Goal: Communication & Community: Answer question/provide support

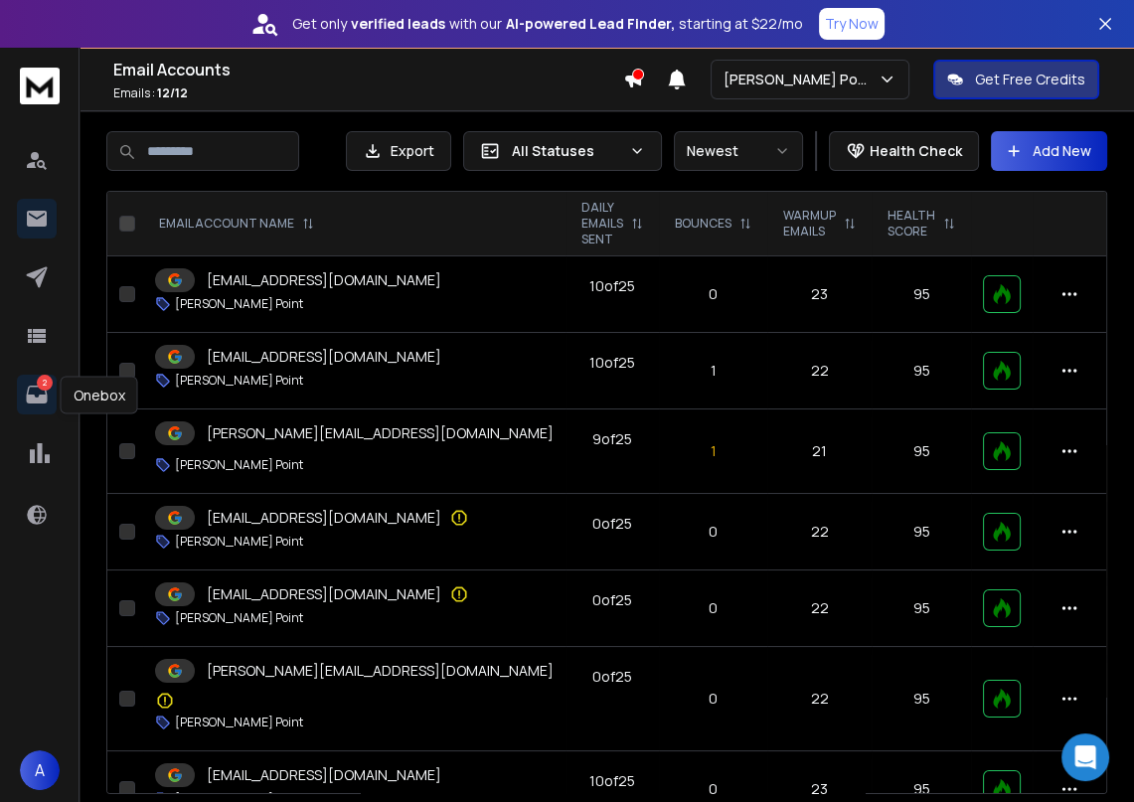
click at [30, 399] on icon at bounding box center [36, 395] width 21 height 18
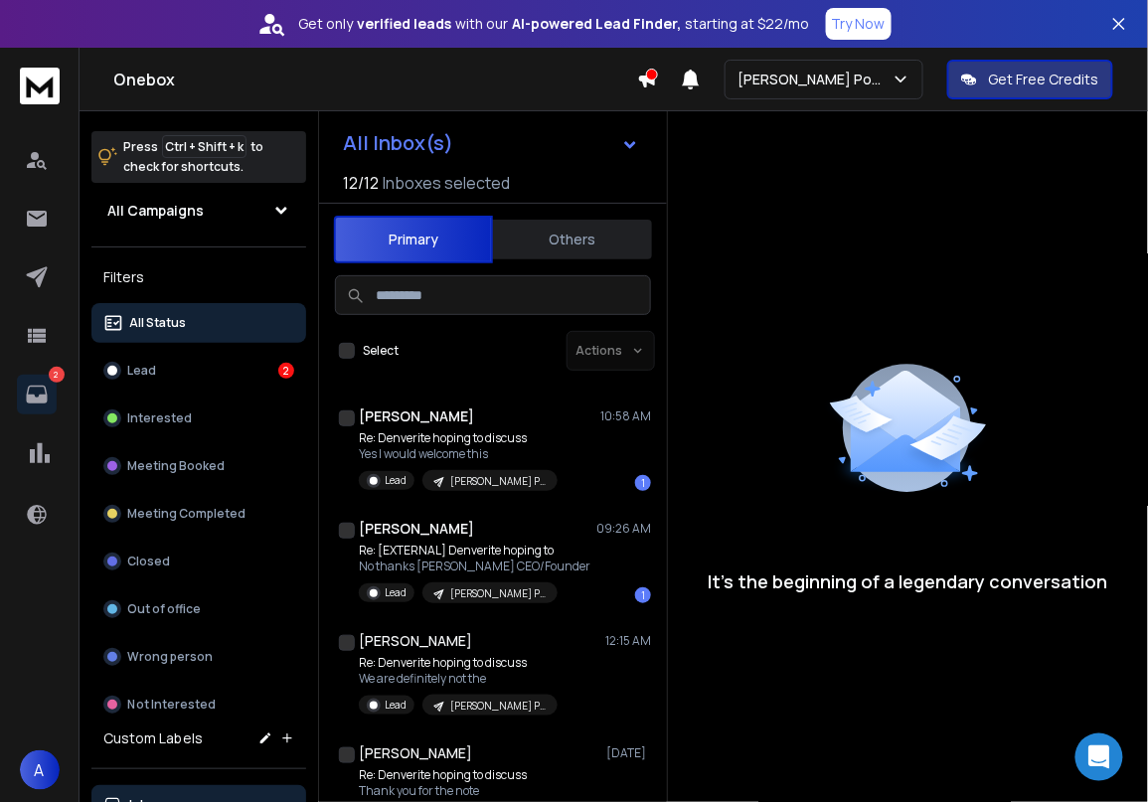
click at [191, 372] on button "Lead 2" at bounding box center [198, 371] width 215 height 40
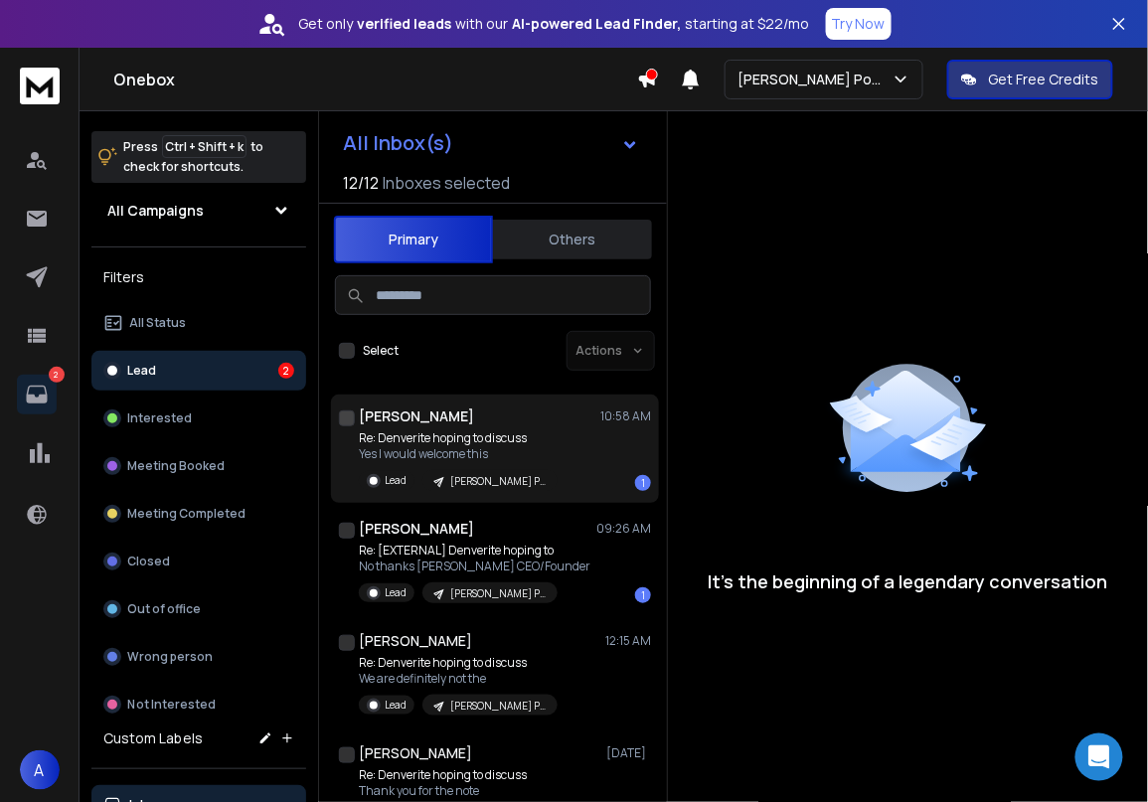
click at [450, 422] on h1 "[PERSON_NAME]" at bounding box center [416, 417] width 115 height 20
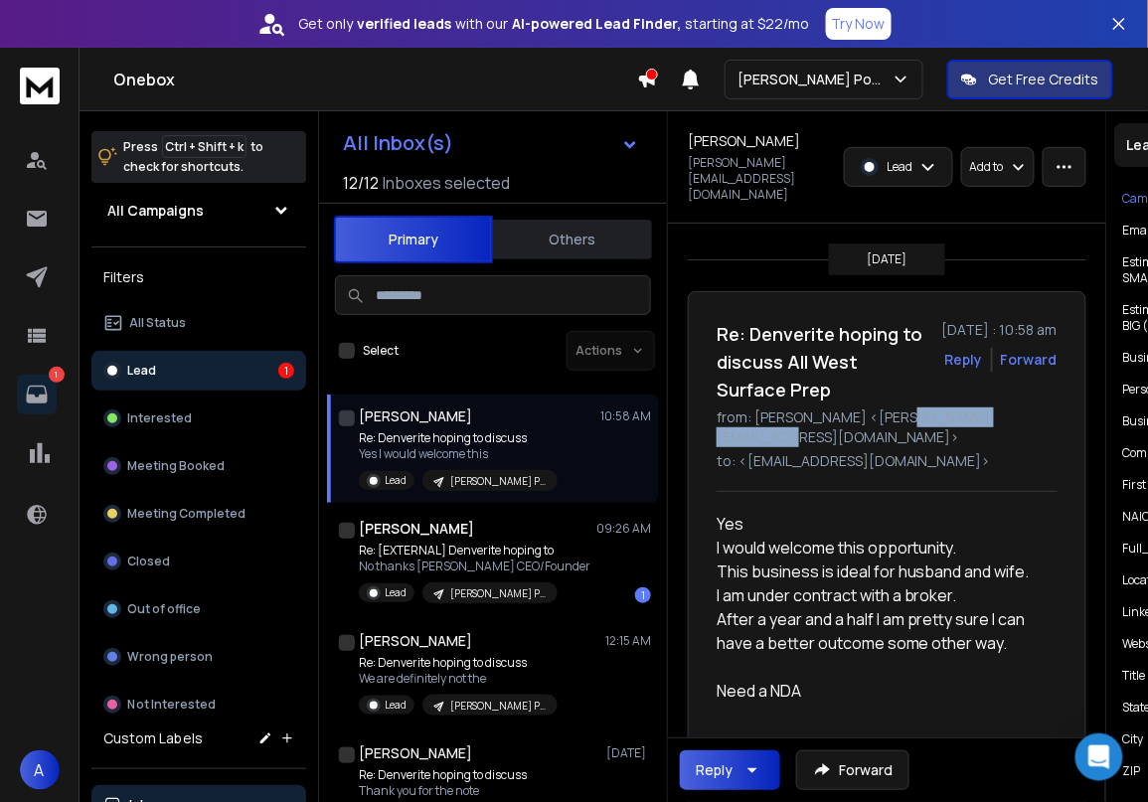
drag, startPoint x: 909, startPoint y: 414, endPoint x: 1030, endPoint y: 410, distance: 121.3
click at [1030, 410] on p "from: Chuck Wagner <chuck@allwestsurfaceprep.com>" at bounding box center [887, 428] width 341 height 40
copy p "allwestsurfaceprep"
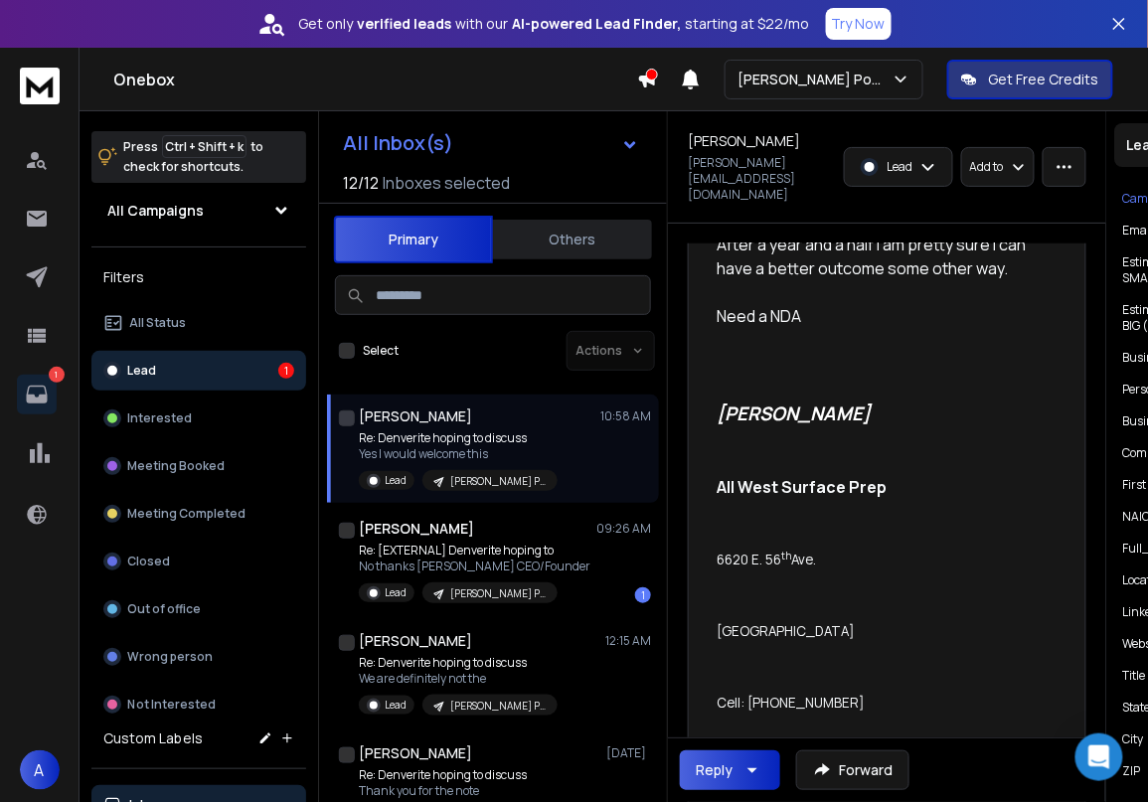
scroll to position [397, 0]
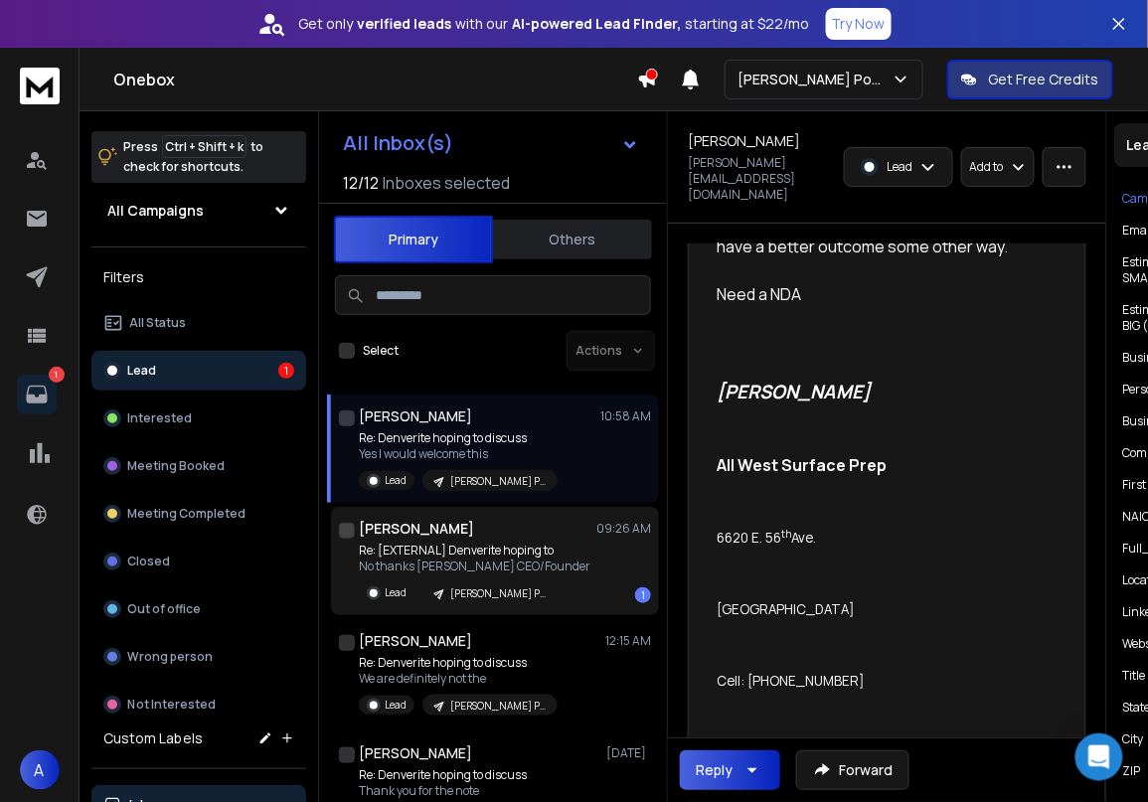
click at [507, 543] on p "Re: [EXTERNAL] Denverite hoping to" at bounding box center [475, 551] width 232 height 16
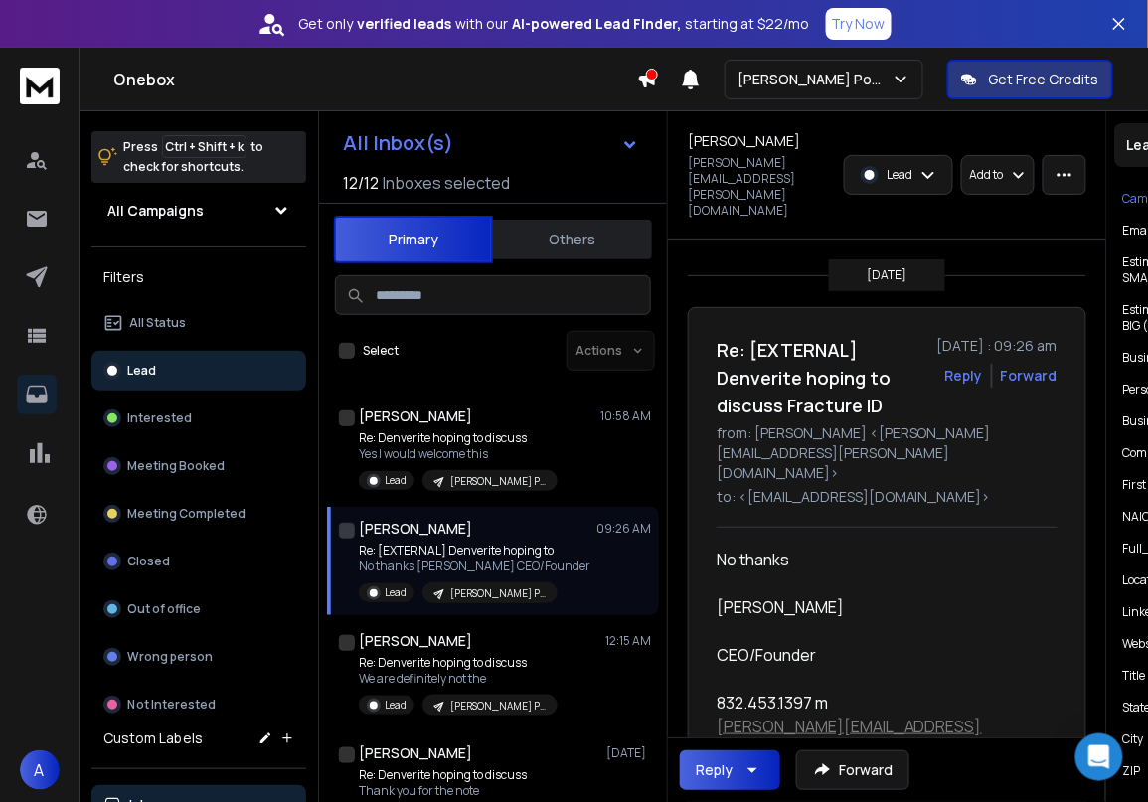
click at [935, 167] on icon at bounding box center [929, 175] width 16 height 16
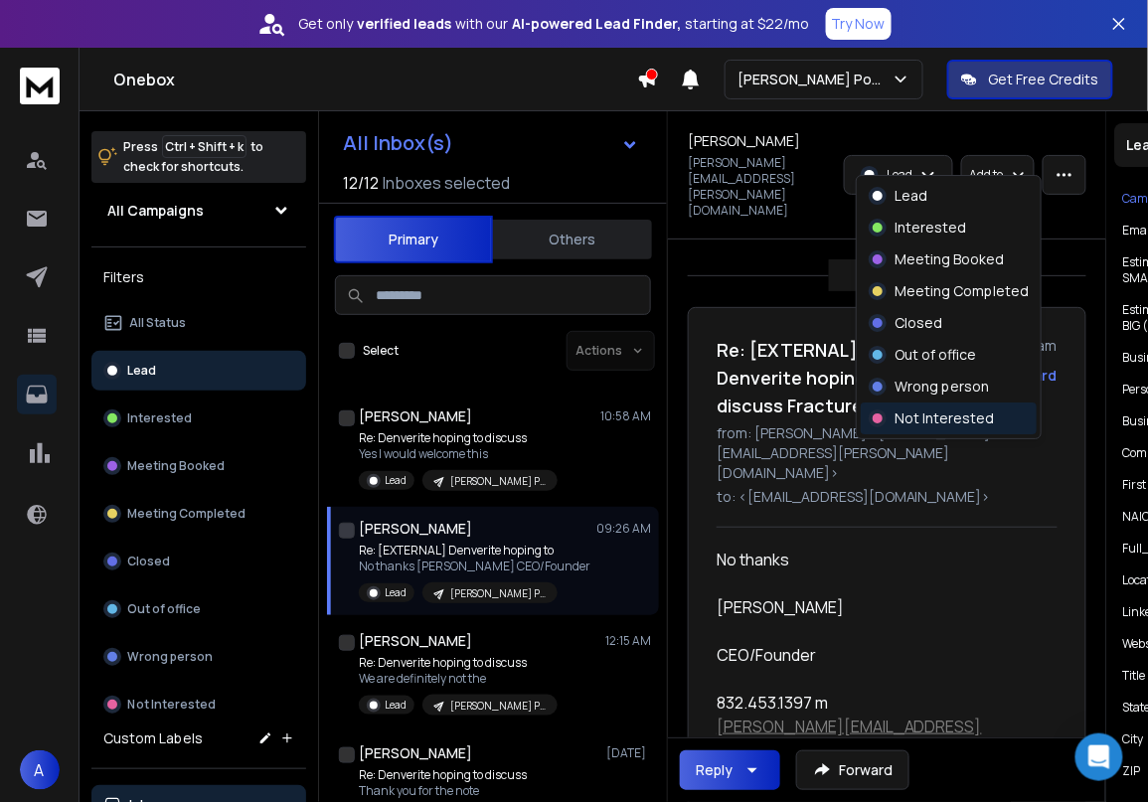
click at [931, 417] on p "Not Interested" at bounding box center [944, 419] width 99 height 20
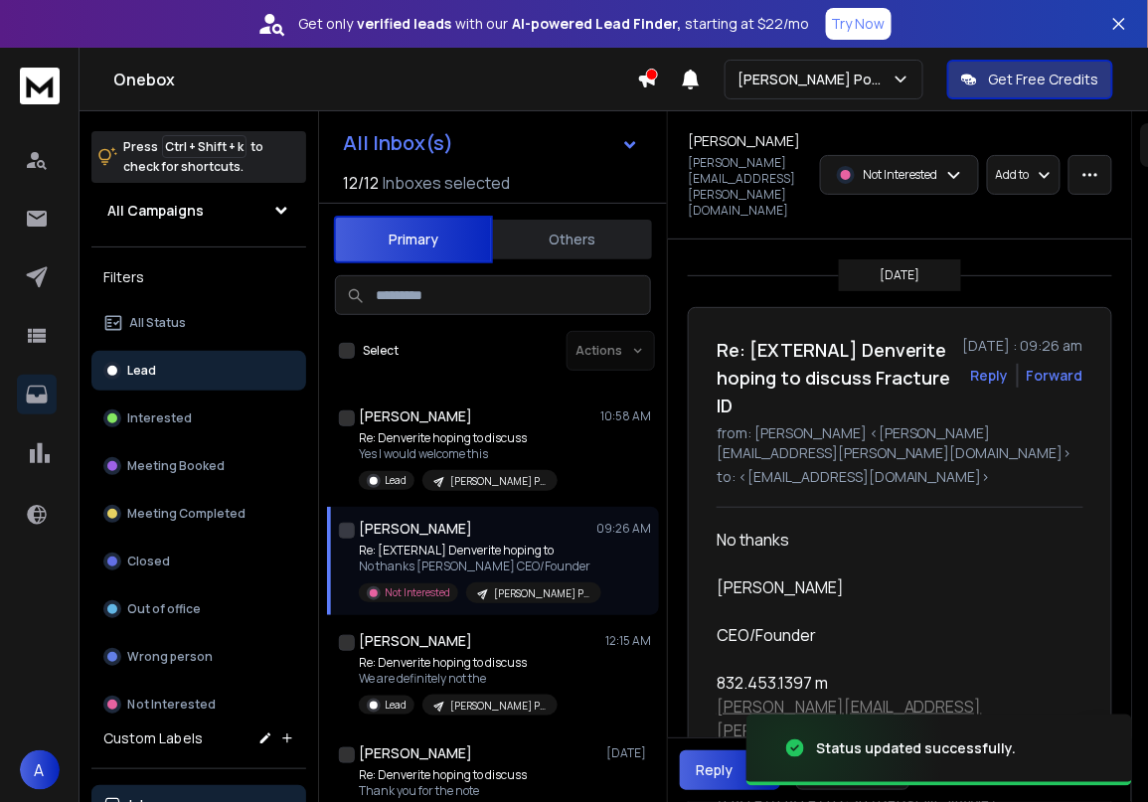
scroll to position [99, 0]
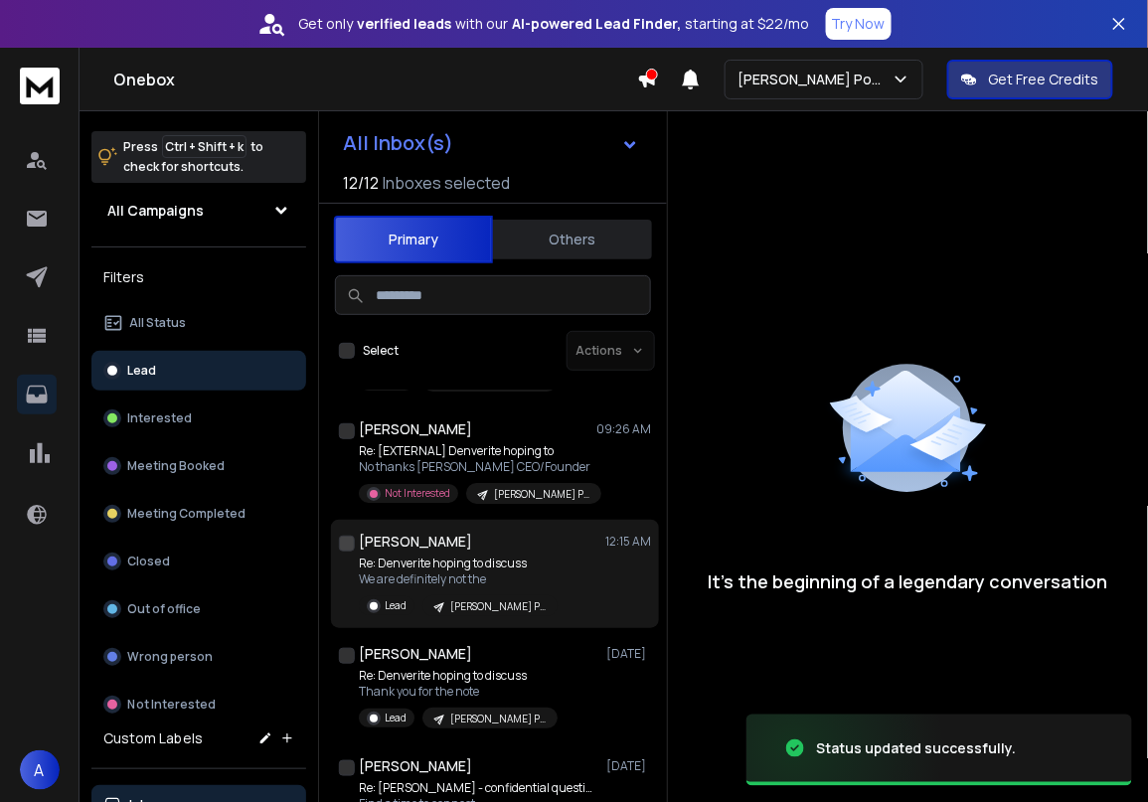
click at [439, 565] on p "Re: Denverite hoping to discuss" at bounding box center [458, 564] width 199 height 16
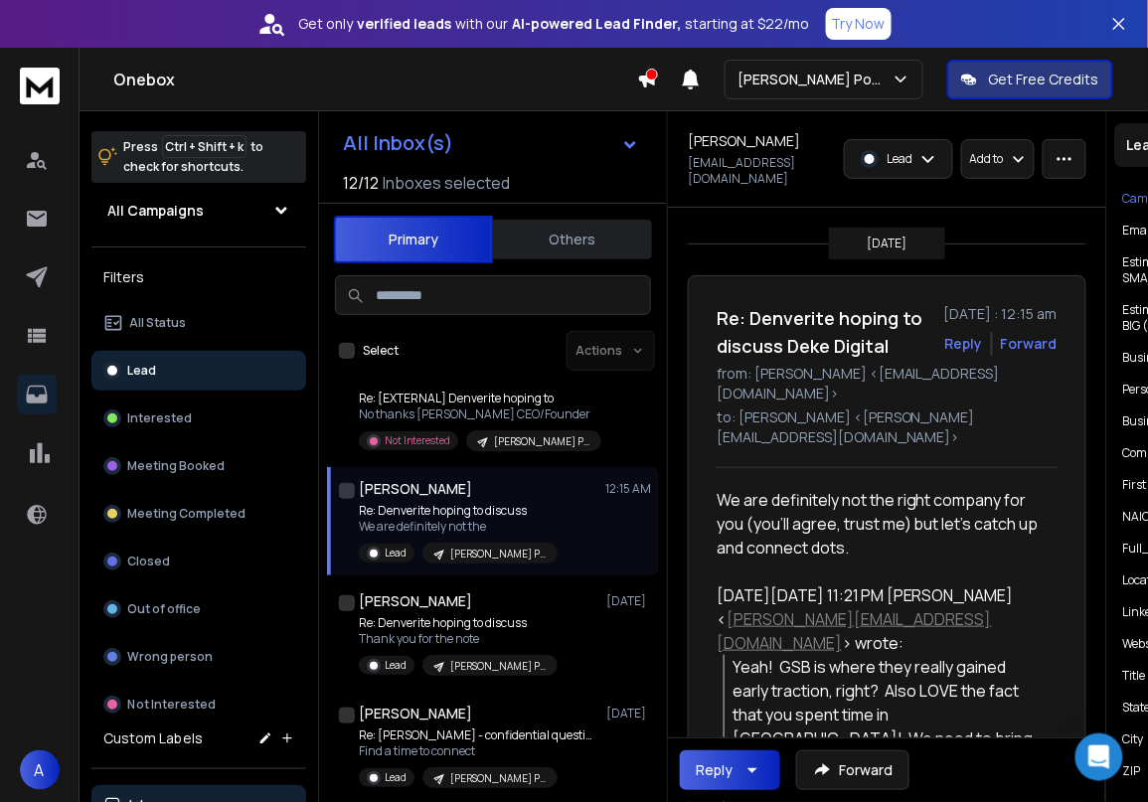
scroll to position [177, 0]
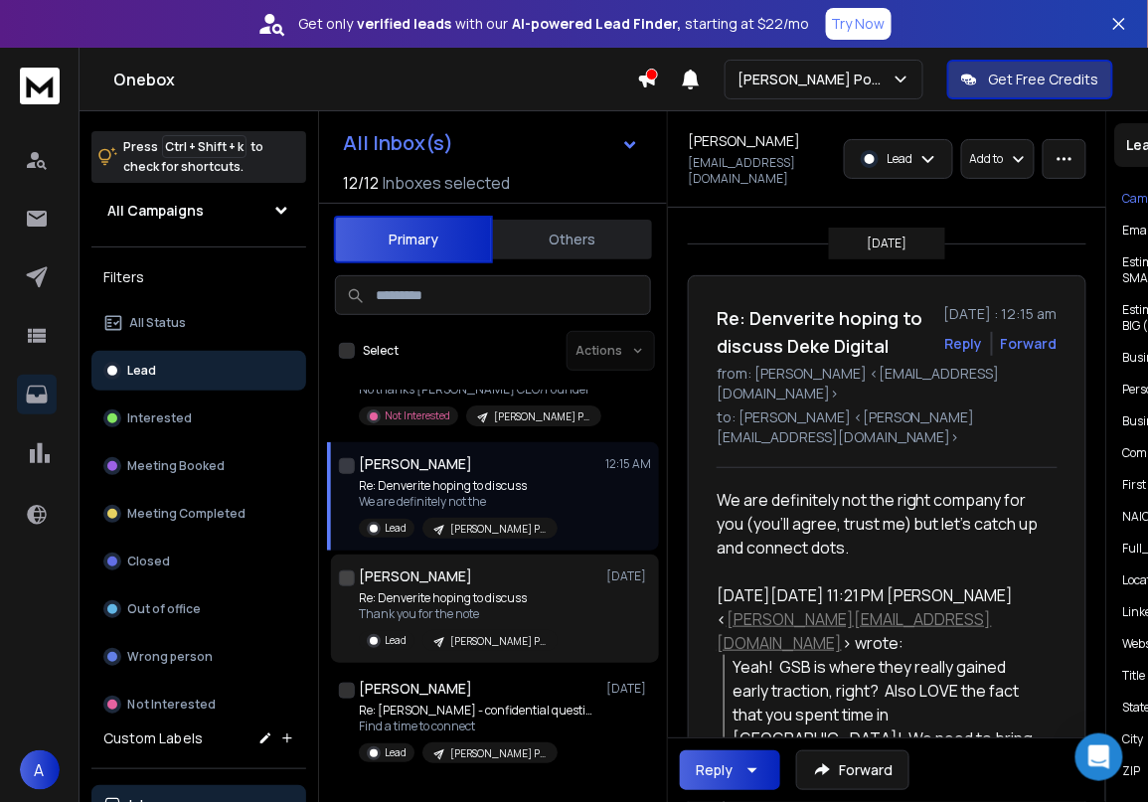
click at [466, 586] on div "Brian@UrbanAutocare 10 Sep Re: Denverite hoping to discuss Thank you for the no…" at bounding box center [505, 609] width 292 height 84
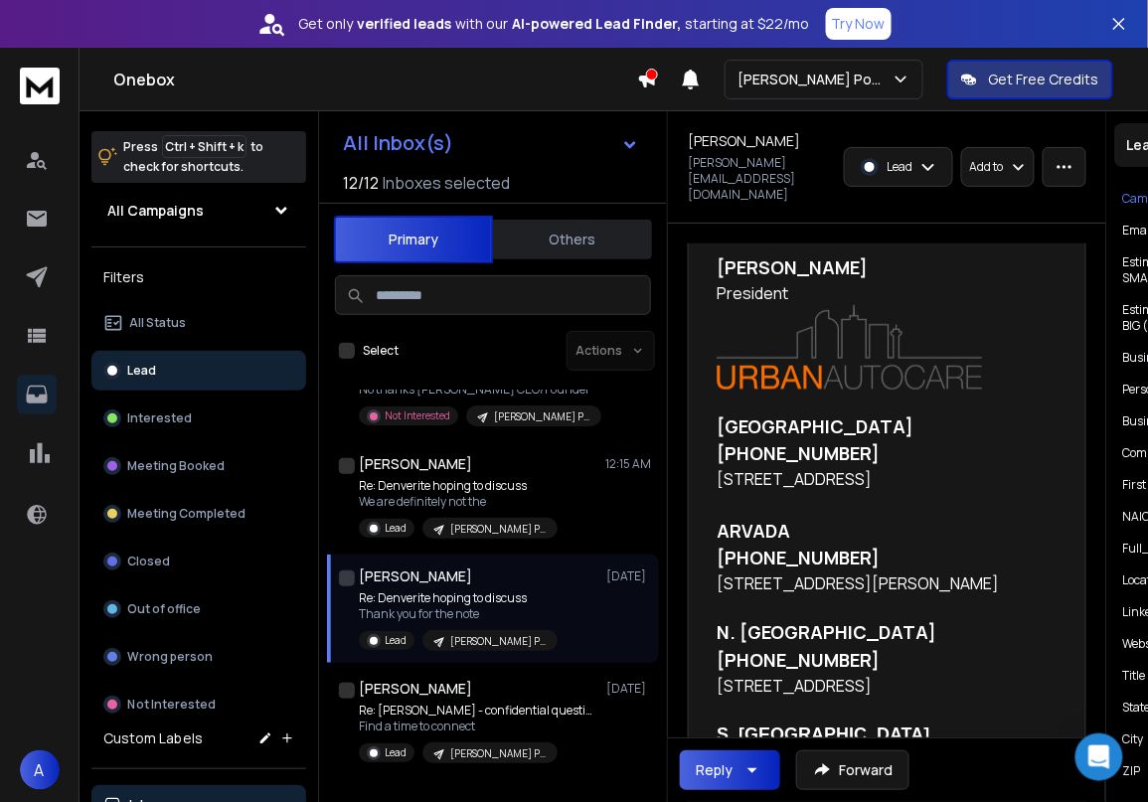
scroll to position [0, 0]
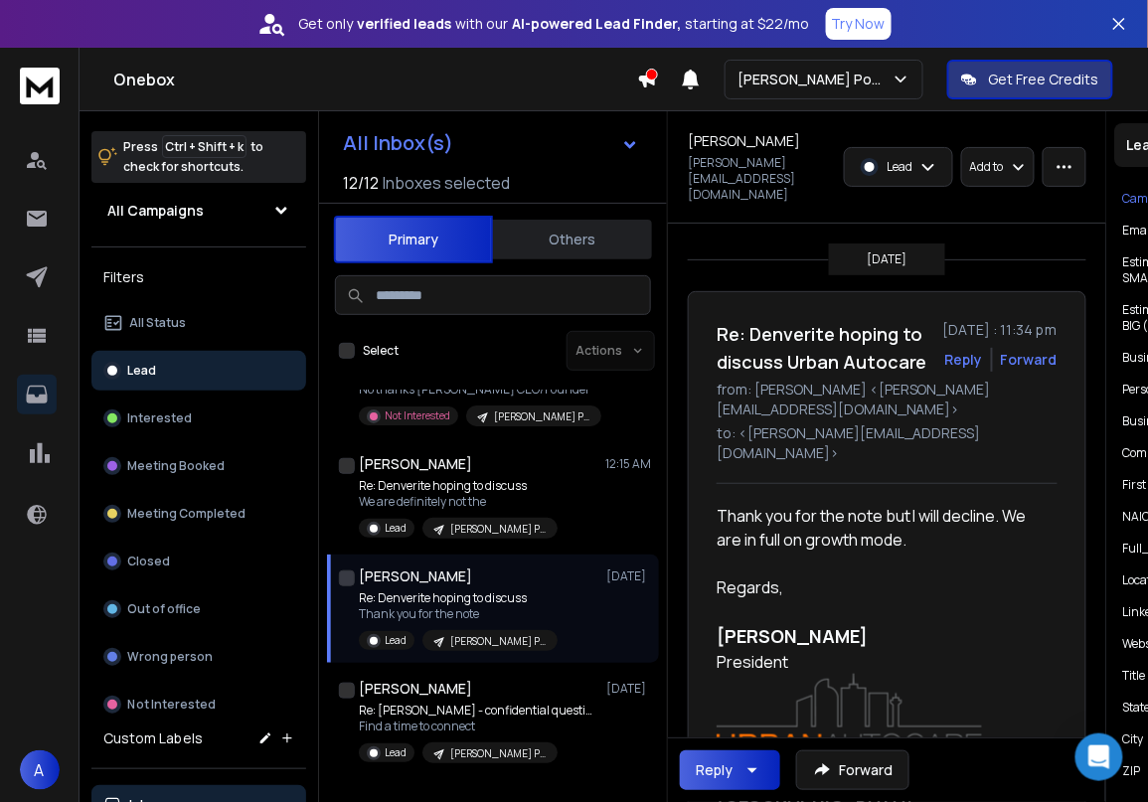
click at [978, 350] on button "Reply" at bounding box center [964, 360] width 38 height 20
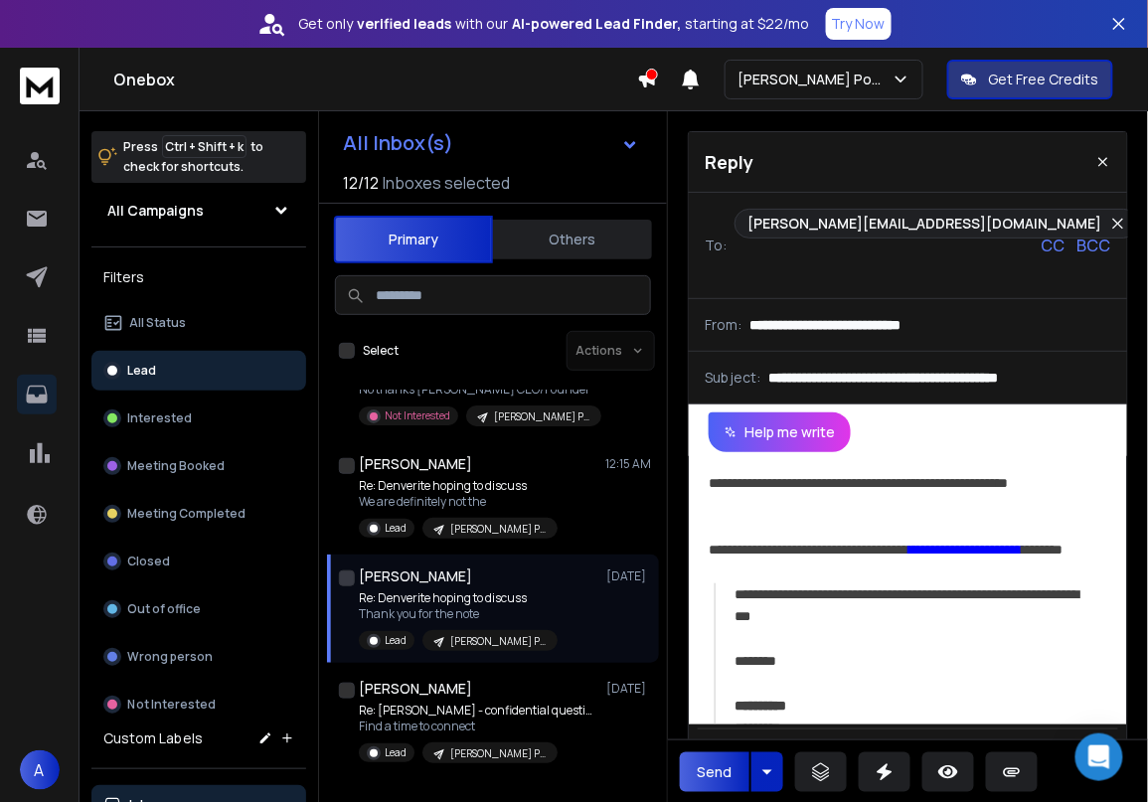
click at [710, 770] on button "Send" at bounding box center [715, 773] width 70 height 40
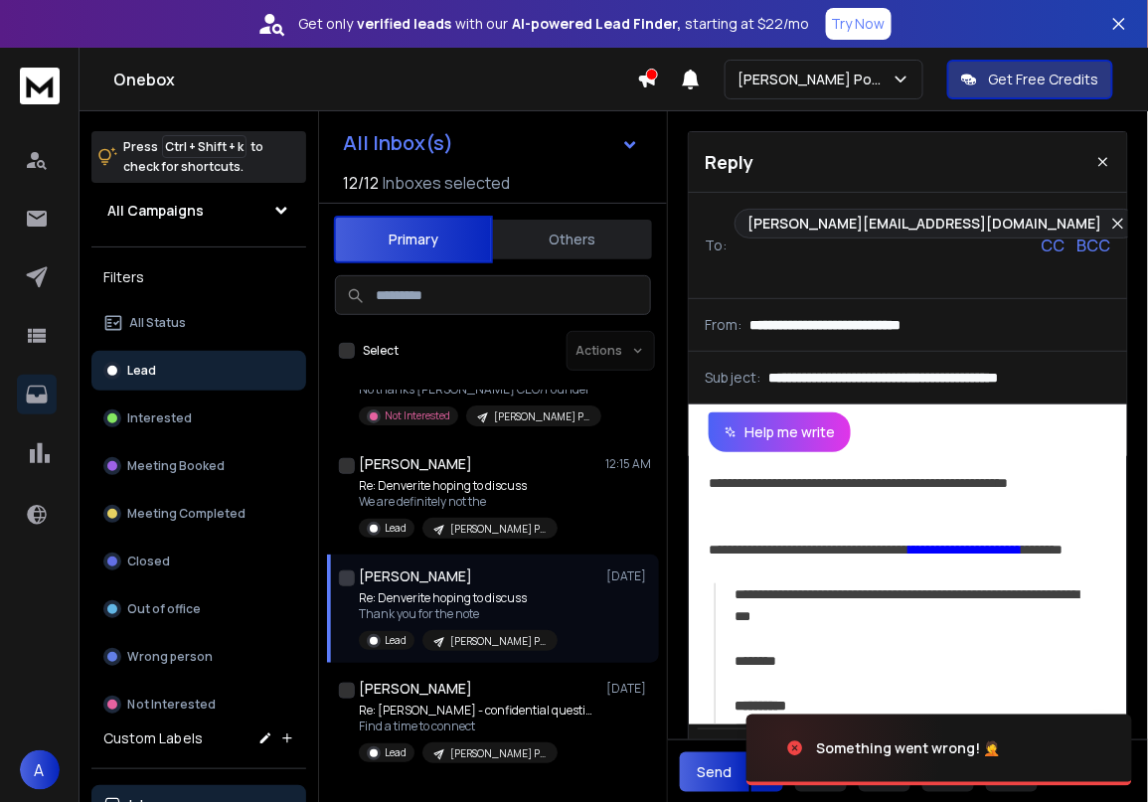
click at [807, 530] on div at bounding box center [908, 528] width 399 height 22
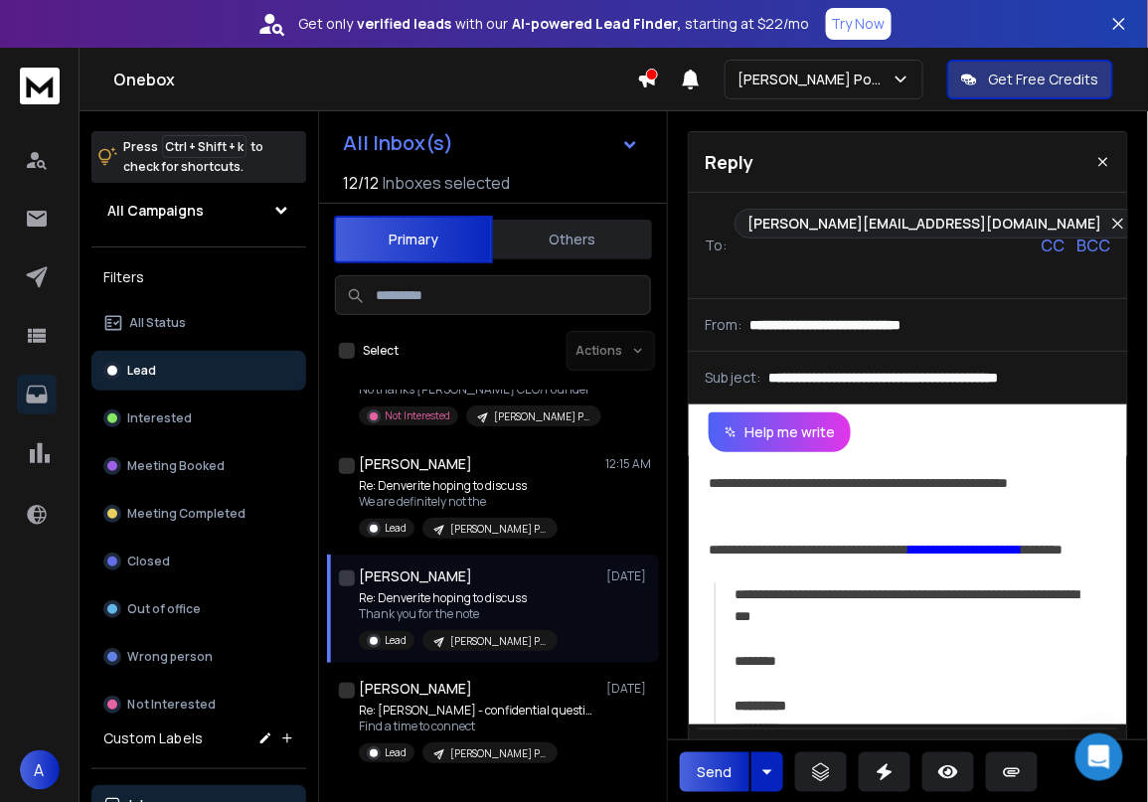
click at [714, 770] on button "Send" at bounding box center [715, 773] width 70 height 40
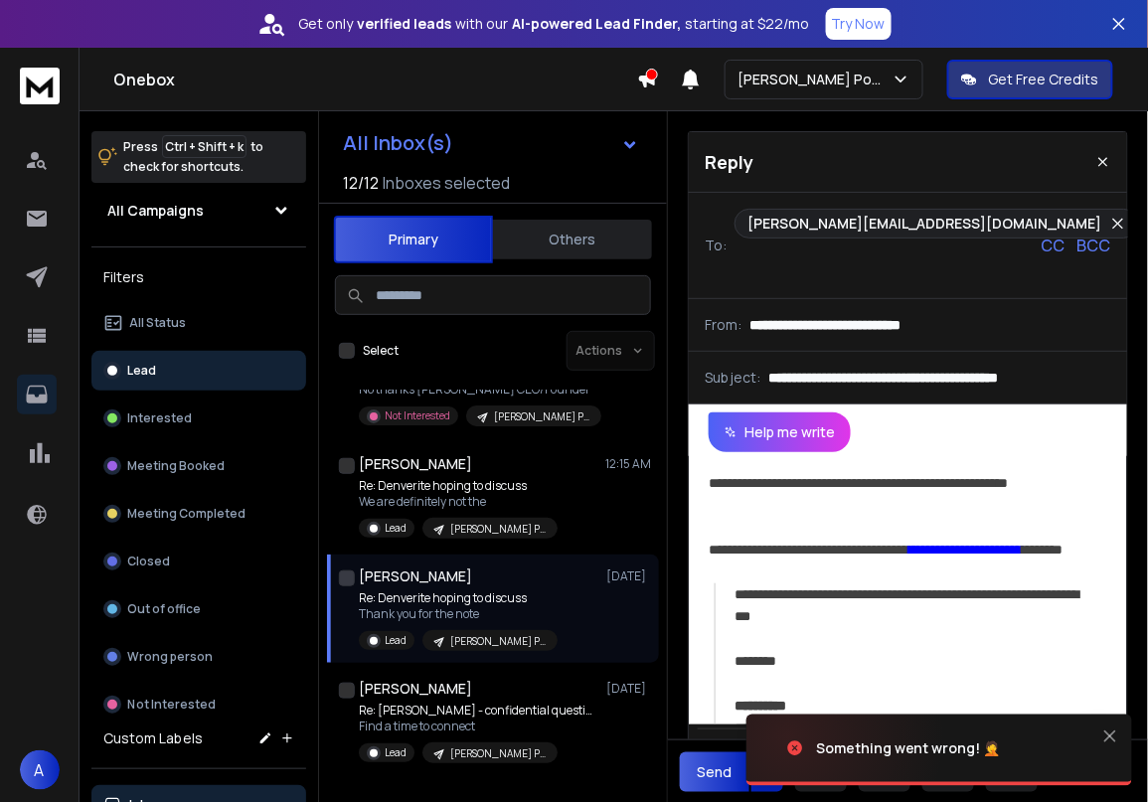
click at [970, 748] on div "Something went wrong! 🤦" at bounding box center [908, 749] width 185 height 20
click at [793, 750] on icon "Notifications (F8)" at bounding box center [795, 749] width 15 height 15
click at [1108, 740] on icon "Notifications (F8)" at bounding box center [1110, 737] width 10 height 10
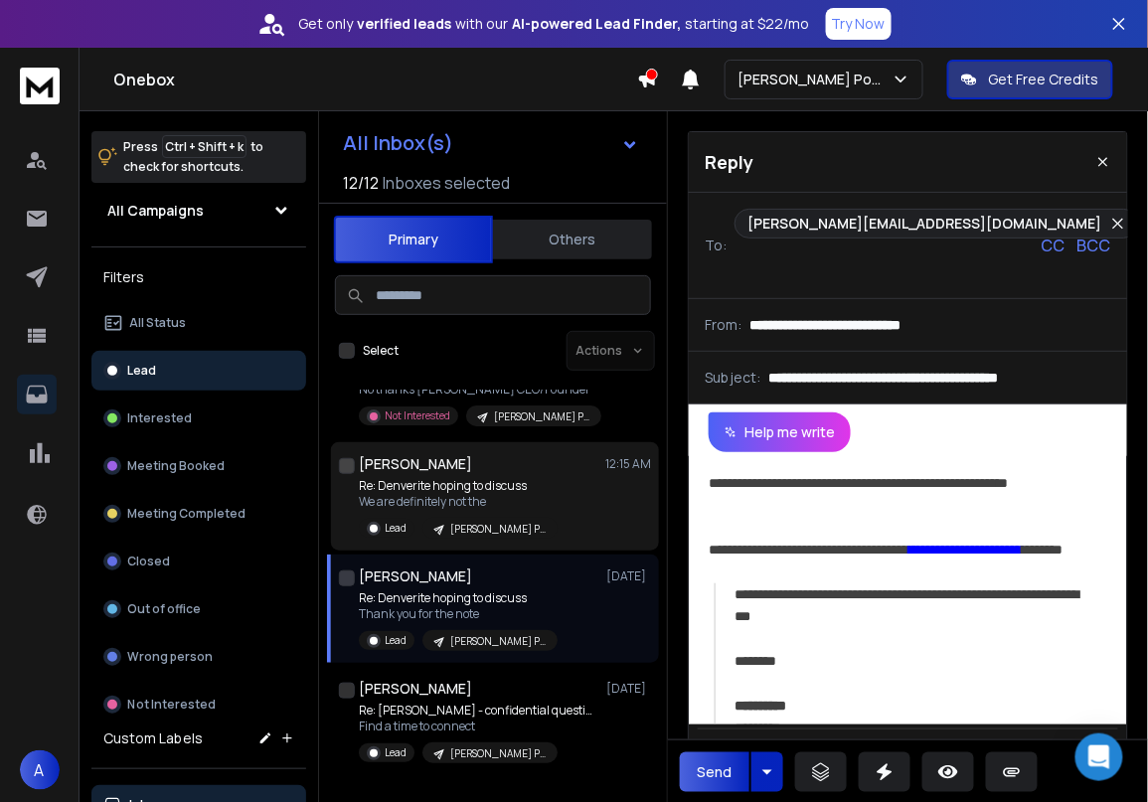
scroll to position [78, 0]
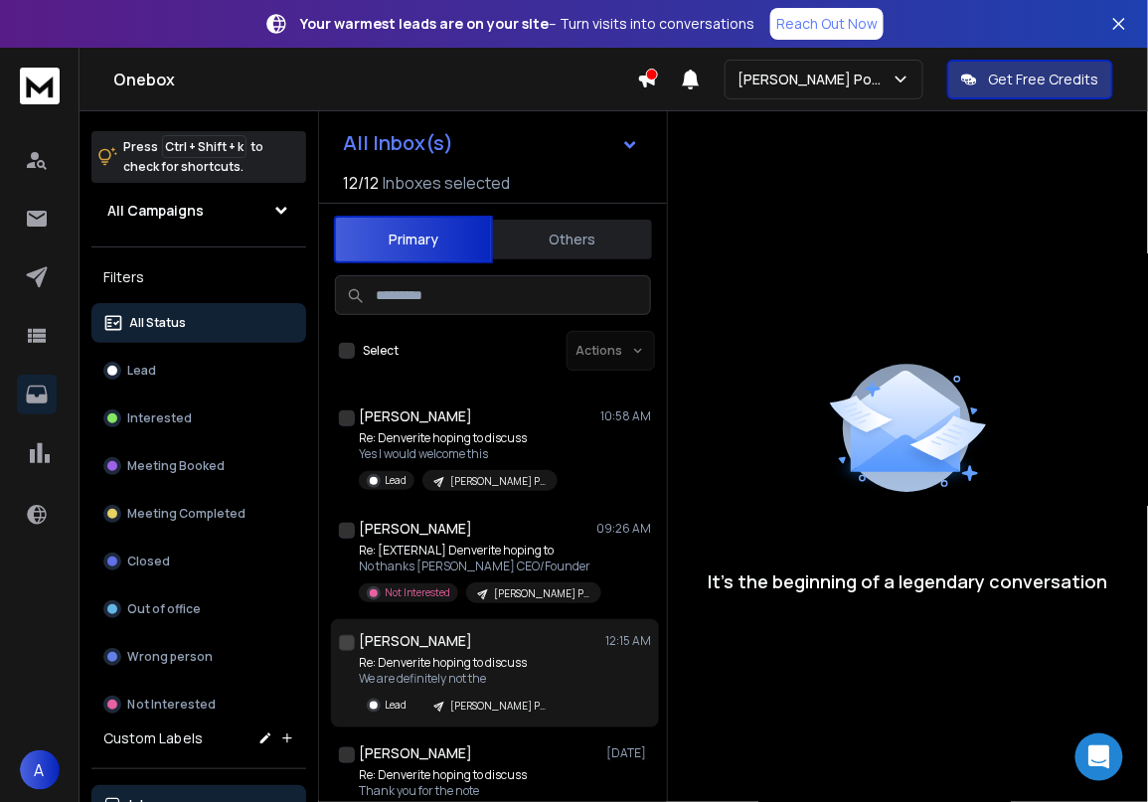
click at [463, 649] on div "[PERSON_NAME] 12:15 AM" at bounding box center [505, 641] width 292 height 20
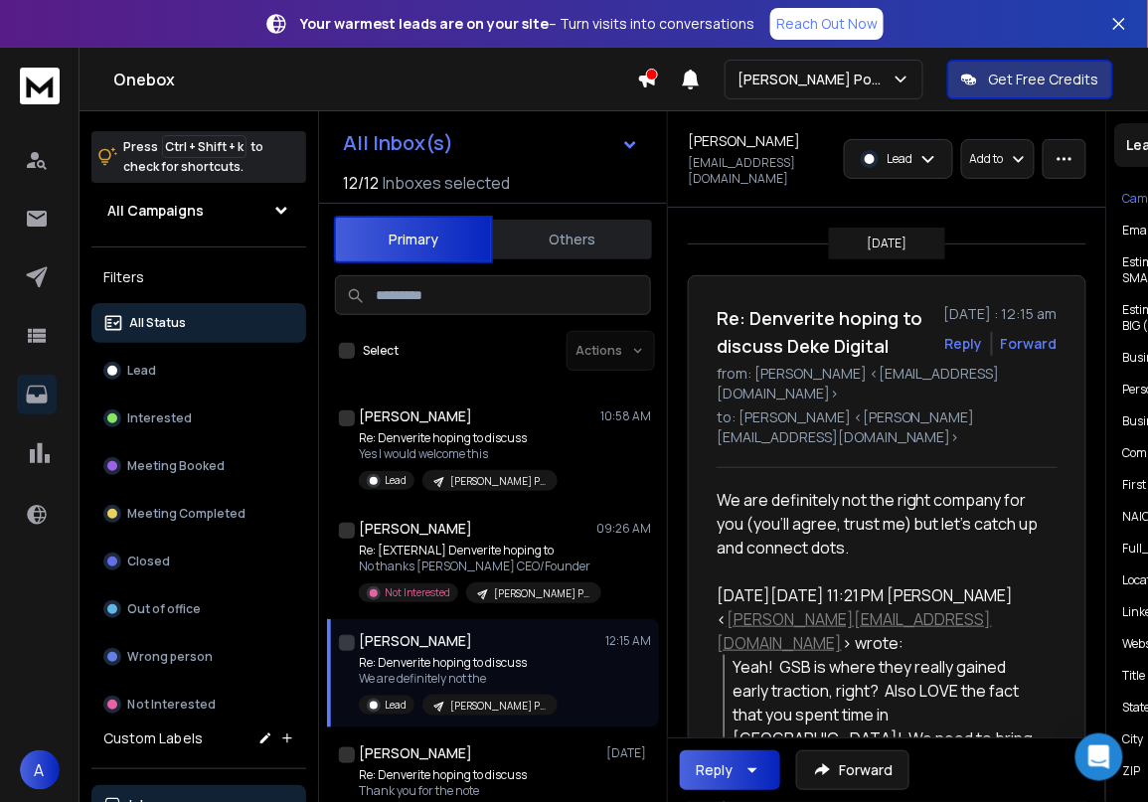
click at [762, 763] on icon "button" at bounding box center [753, 771] width 24 height 24
click at [746, 727] on p "Reply All" at bounding box center [741, 721] width 55 height 20
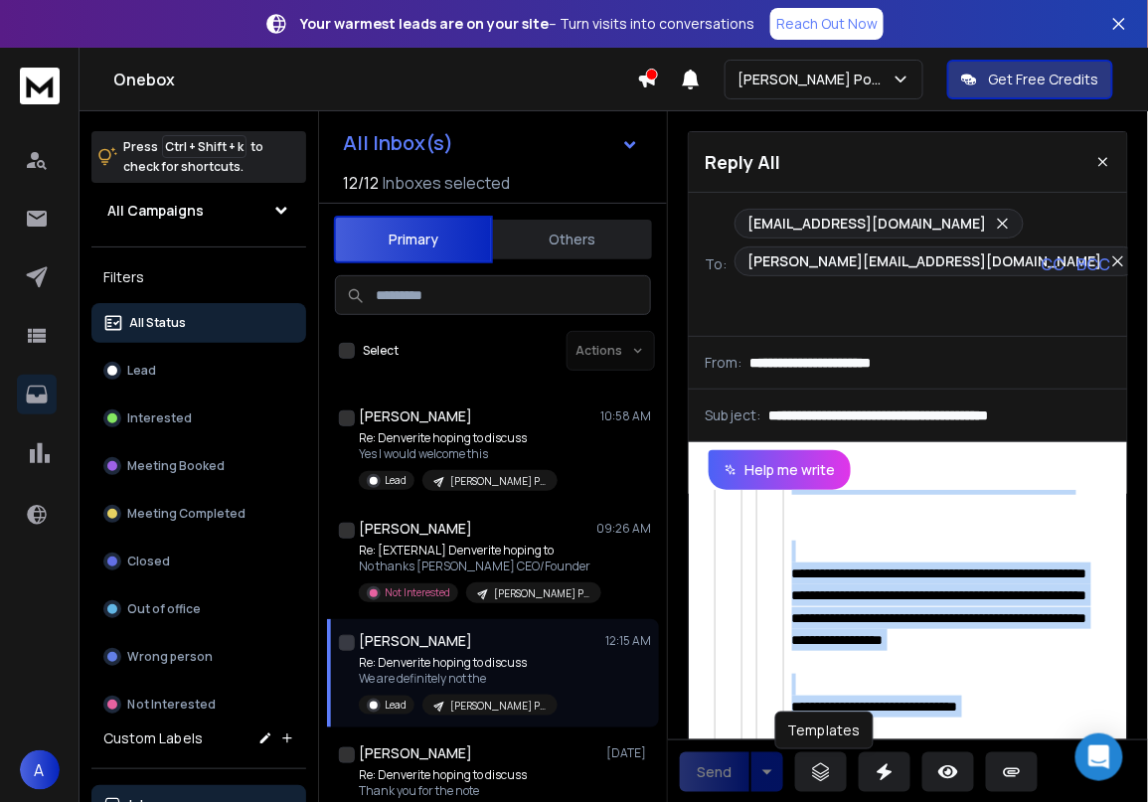
scroll to position [1283, 0]
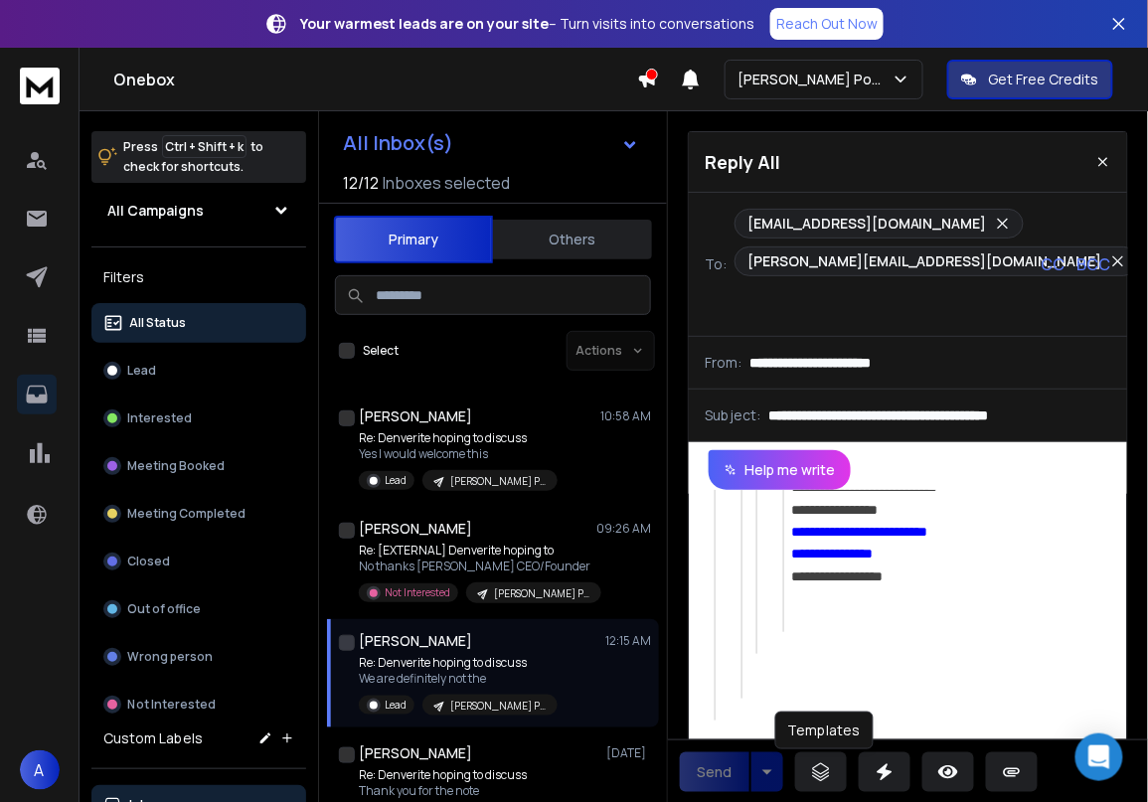
drag, startPoint x: 734, startPoint y: 555, endPoint x: 824, endPoint y: 716, distance: 184.7
click at [824, 716] on div "**********" at bounding box center [906, 626] width 434 height 273
copy div "**********"
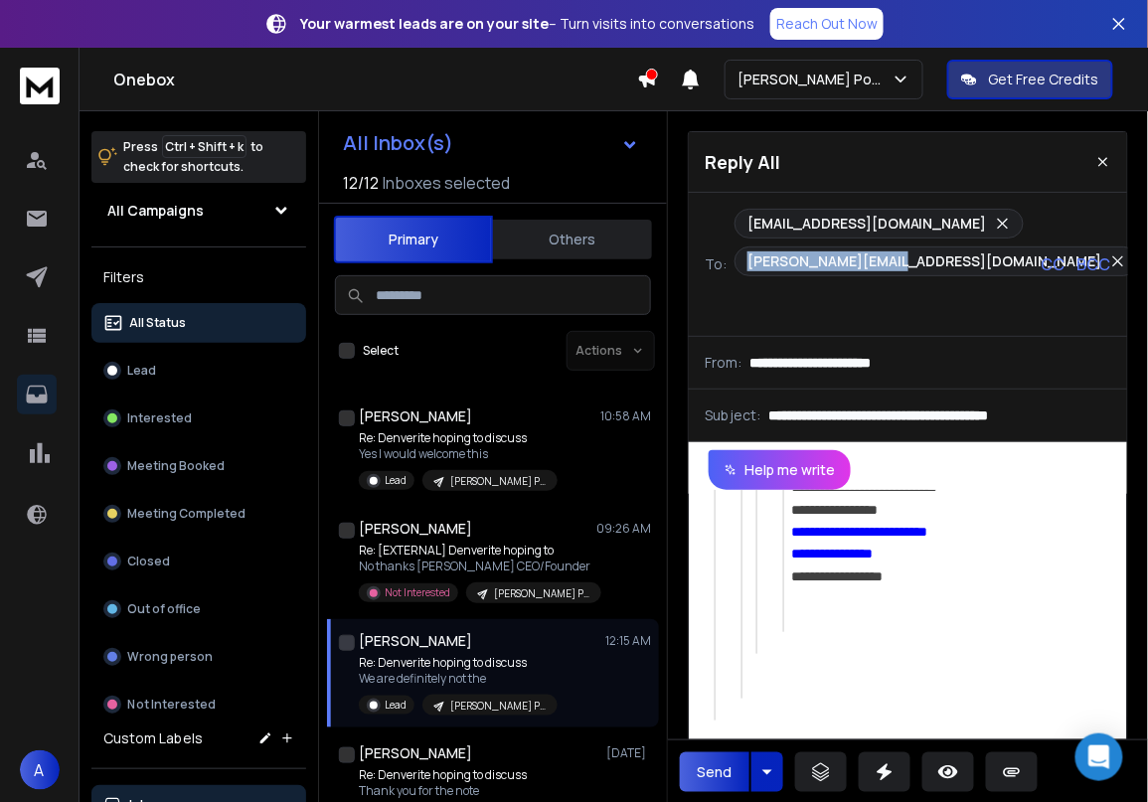
drag, startPoint x: 906, startPoint y: 258, endPoint x: 733, endPoint y: 259, distance: 173.0
click at [735, 259] on div "davemaney@deke.news" at bounding box center [937, 262] width 405 height 30
copy p "davemaney@deke.news"
drag, startPoint x: 888, startPoint y: 226, endPoint x: 737, endPoint y: 233, distance: 151.3
click at [737, 233] on div "davemaney@xp.news" at bounding box center [879, 224] width 289 height 30
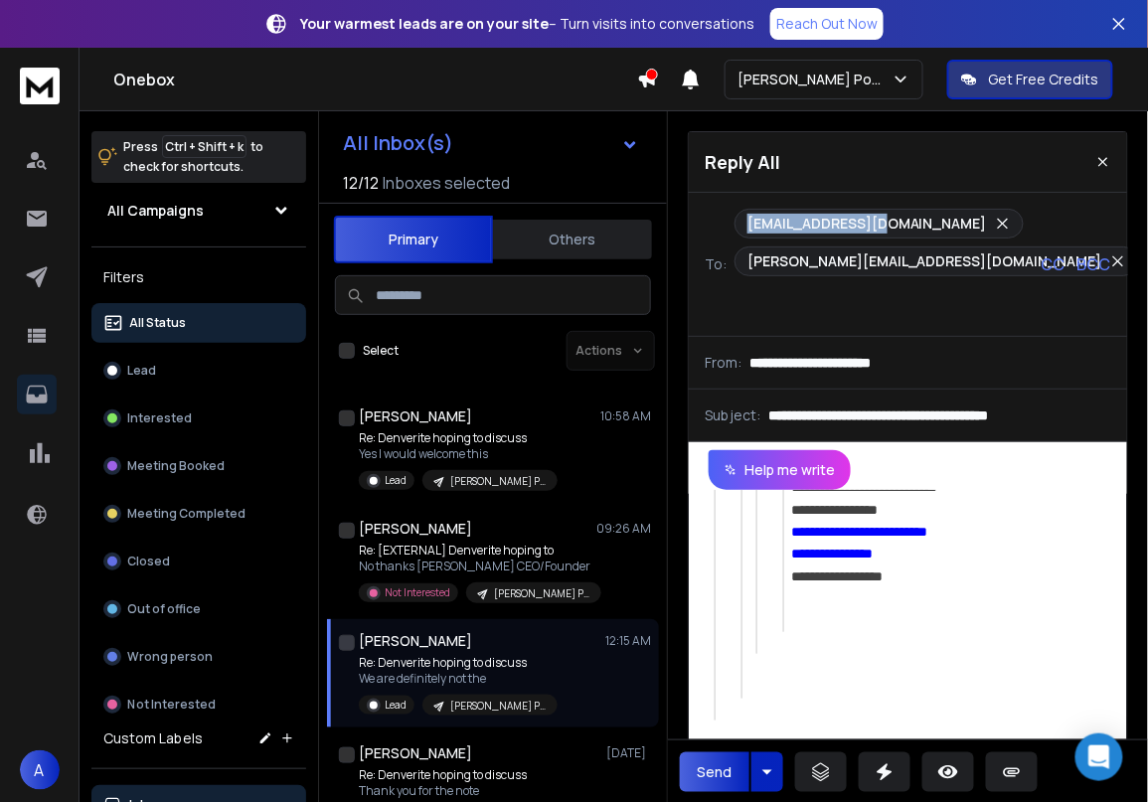
copy p "davemaney@xp.news"
drag, startPoint x: 769, startPoint y: 414, endPoint x: 1108, endPoint y: 412, distance: 339.0
click at [1108, 412] on div "**********" at bounding box center [908, 416] width 438 height 52
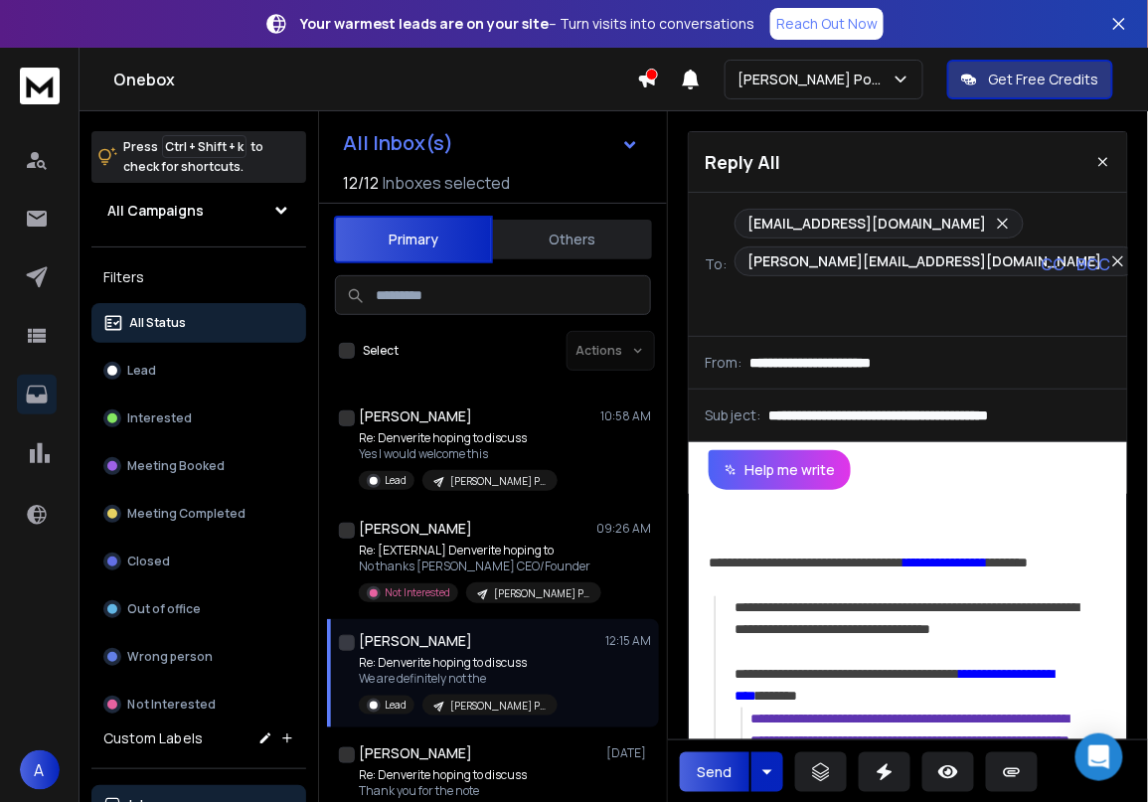
scroll to position [0, 0]
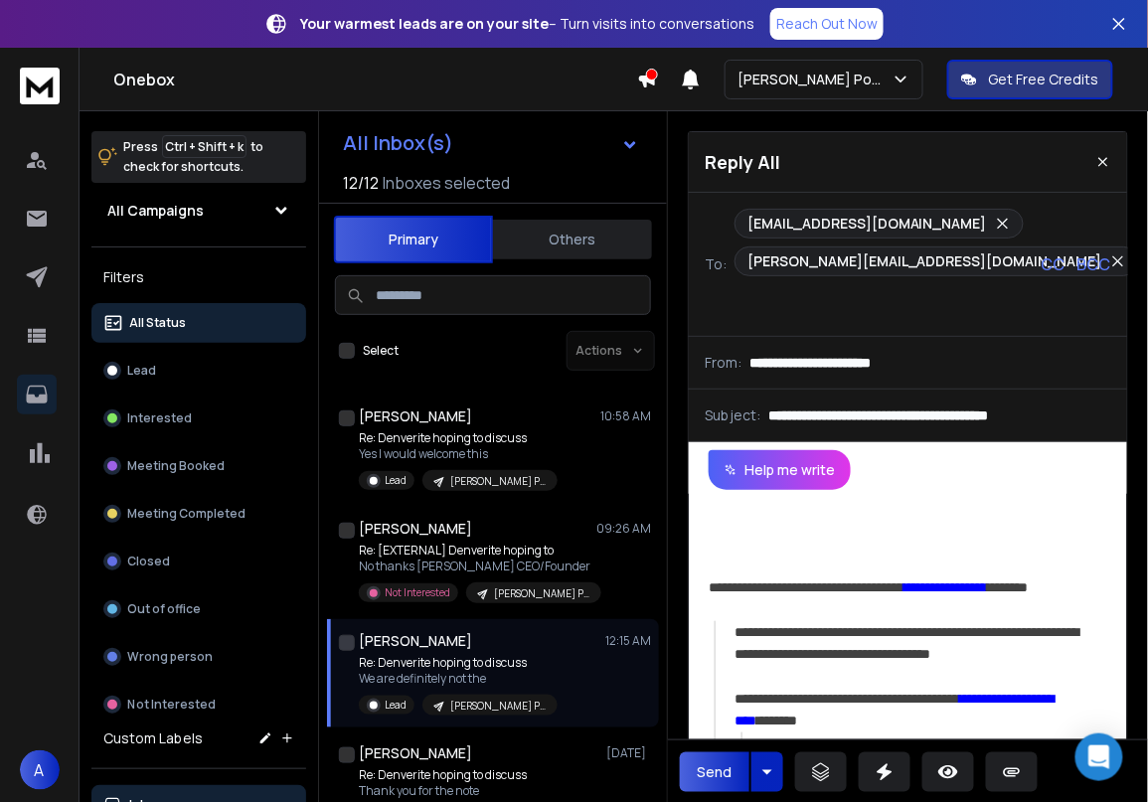
click at [1096, 159] on icon at bounding box center [1104, 162] width 16 height 16
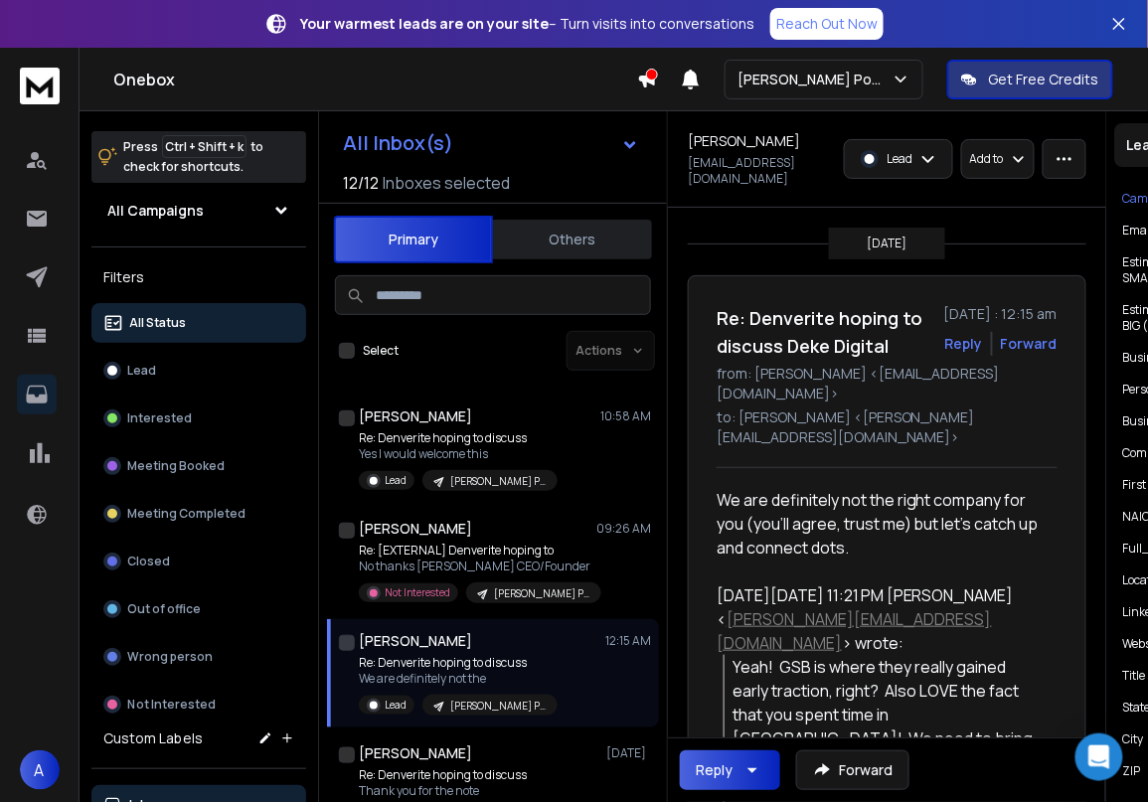
click at [936, 151] on icon at bounding box center [929, 159] width 16 height 16
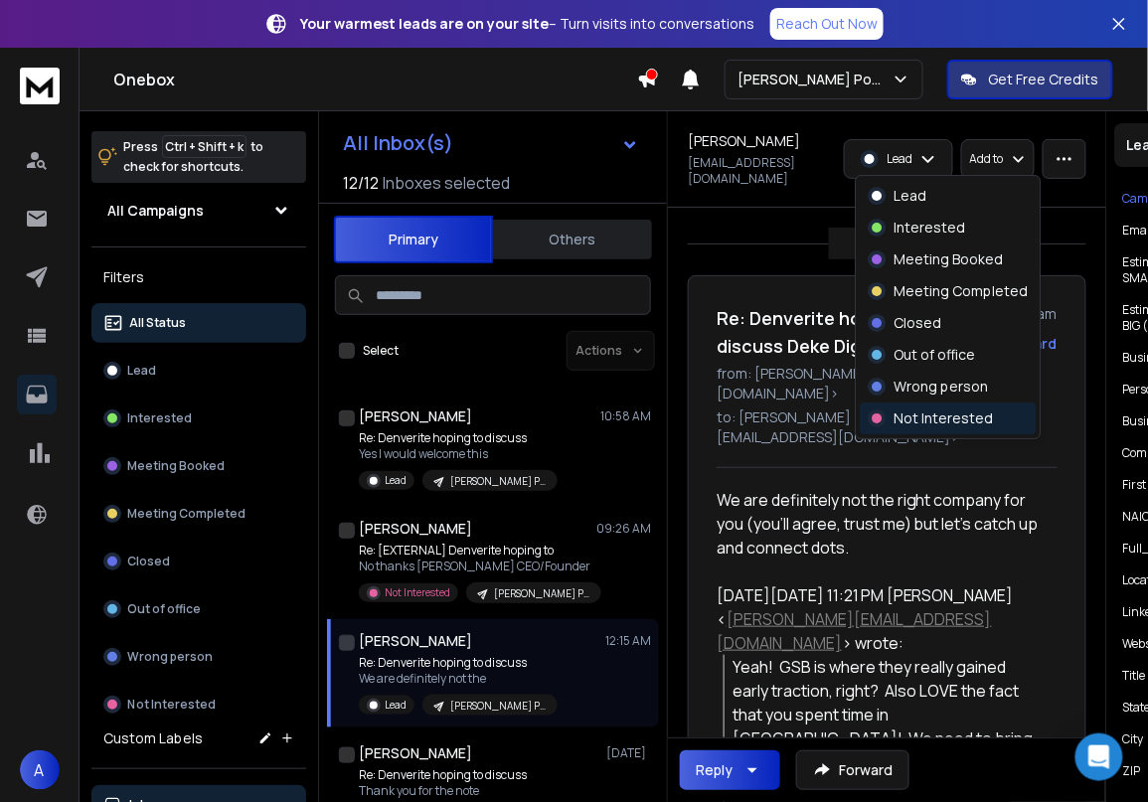
click at [907, 410] on p "Not Interested" at bounding box center [944, 419] width 99 height 20
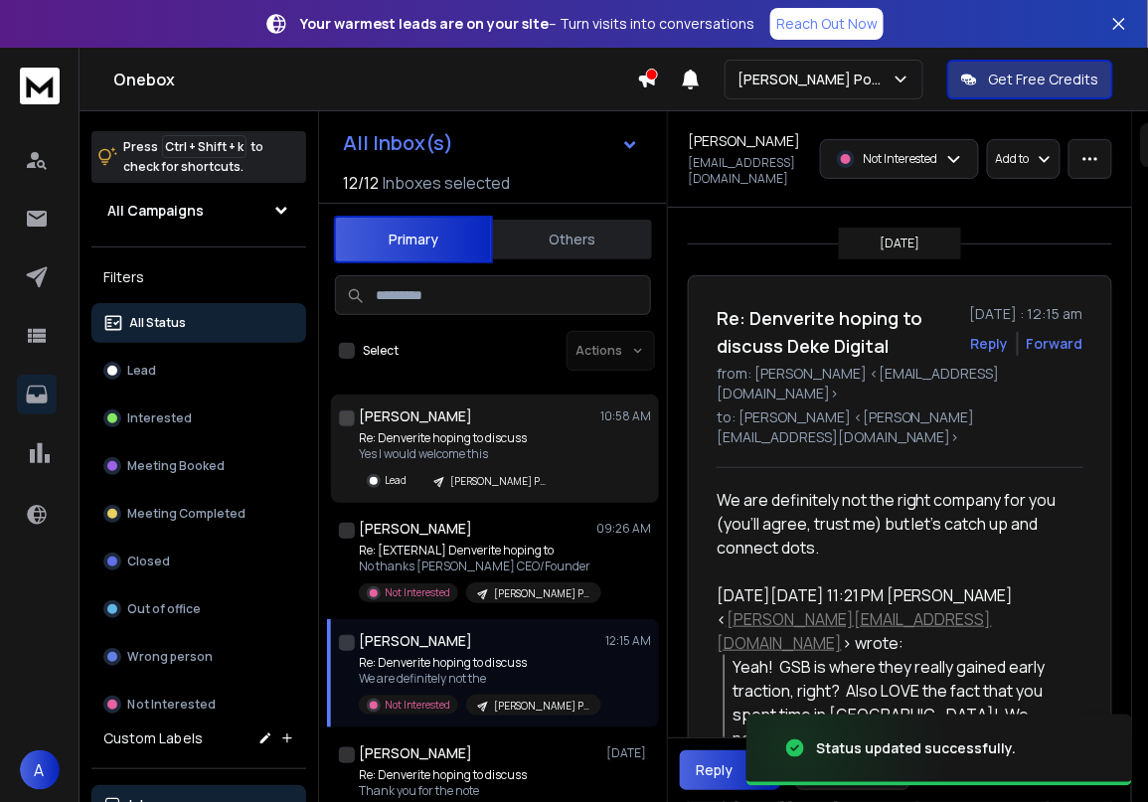
click at [452, 446] on p "Yes I would welcome this" at bounding box center [458, 454] width 199 height 16
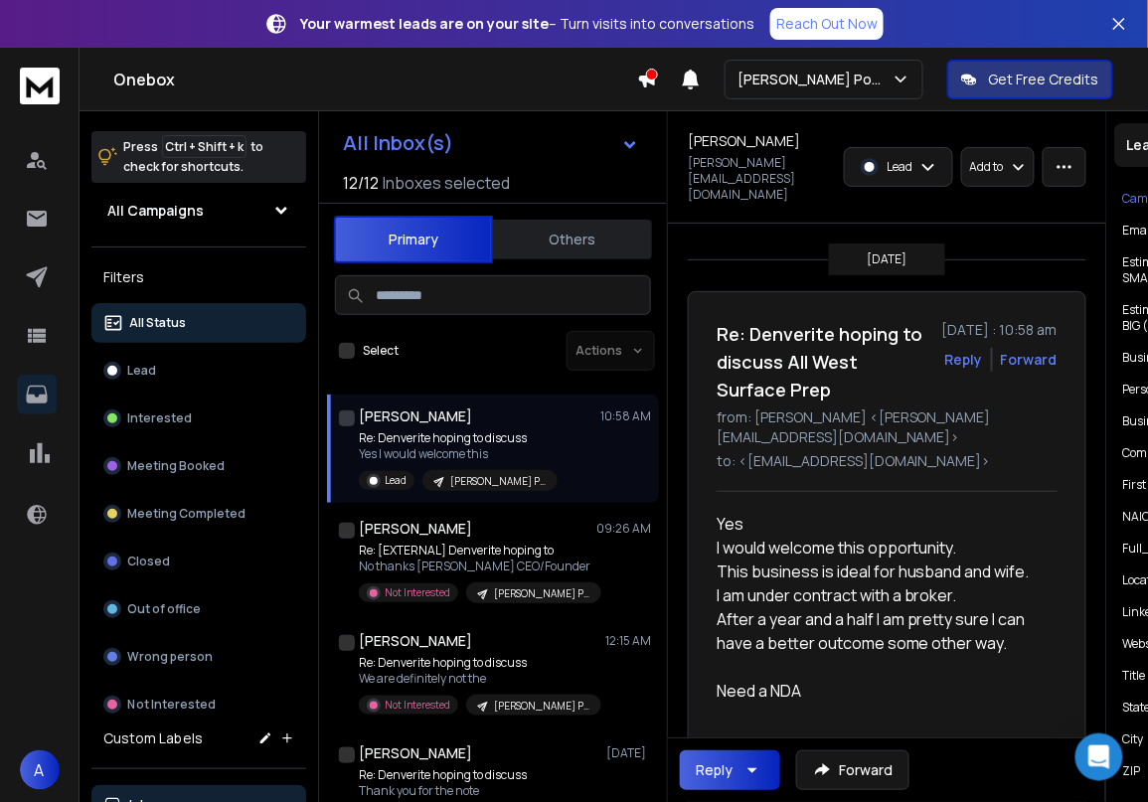
click at [983, 350] on button "Reply" at bounding box center [964, 360] width 38 height 20
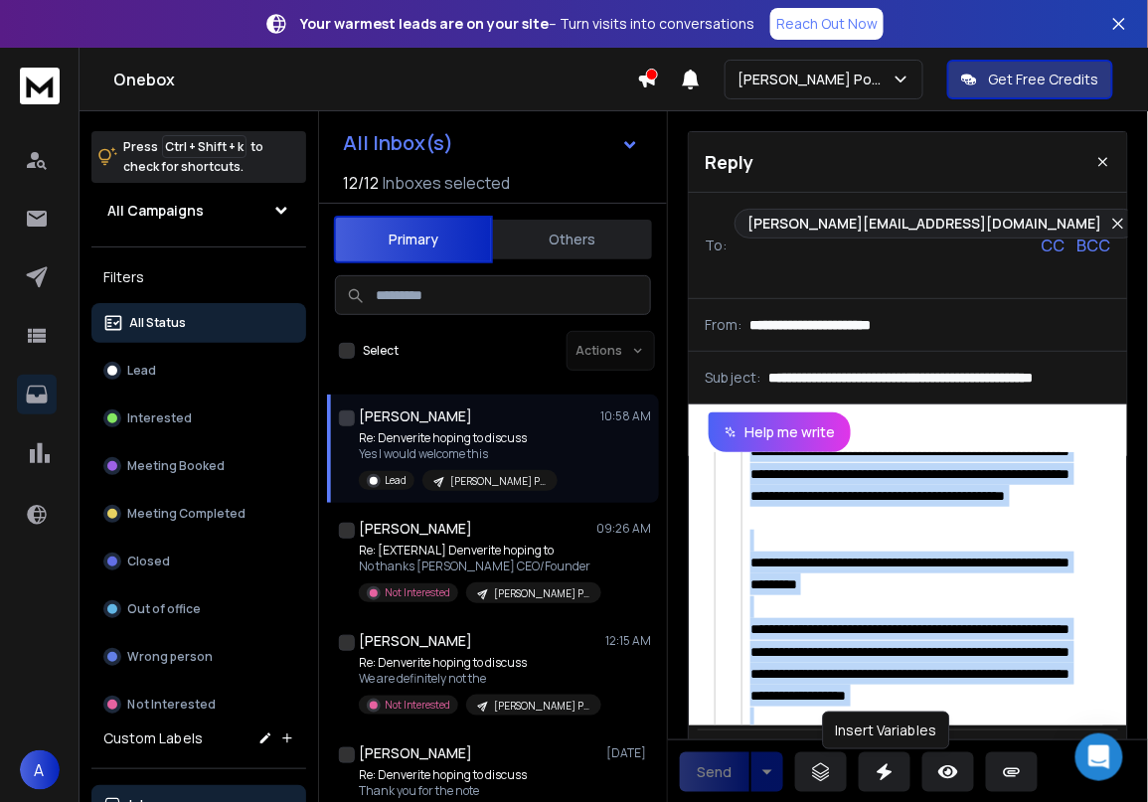
scroll to position [1676, 0]
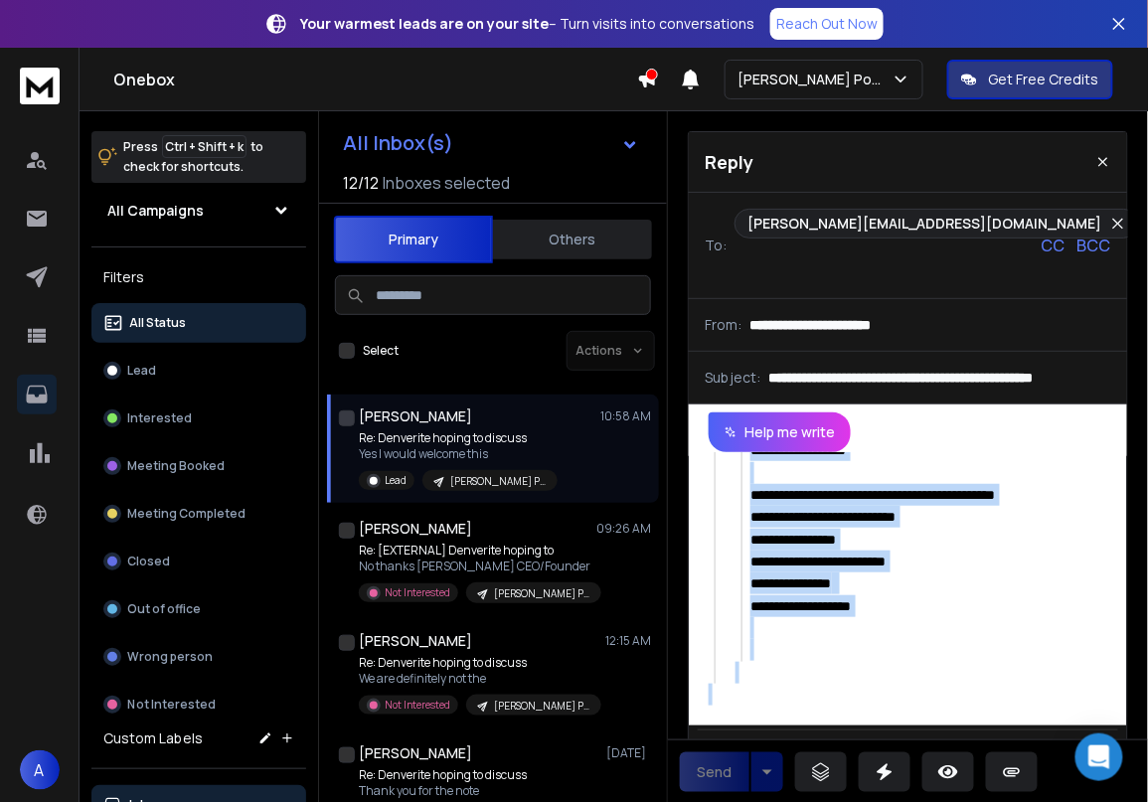
drag, startPoint x: 723, startPoint y: 521, endPoint x: 844, endPoint y: 683, distance: 202.4
click at [844, 683] on div "**********" at bounding box center [906, 588] width 434 height 273
copy div "**********"
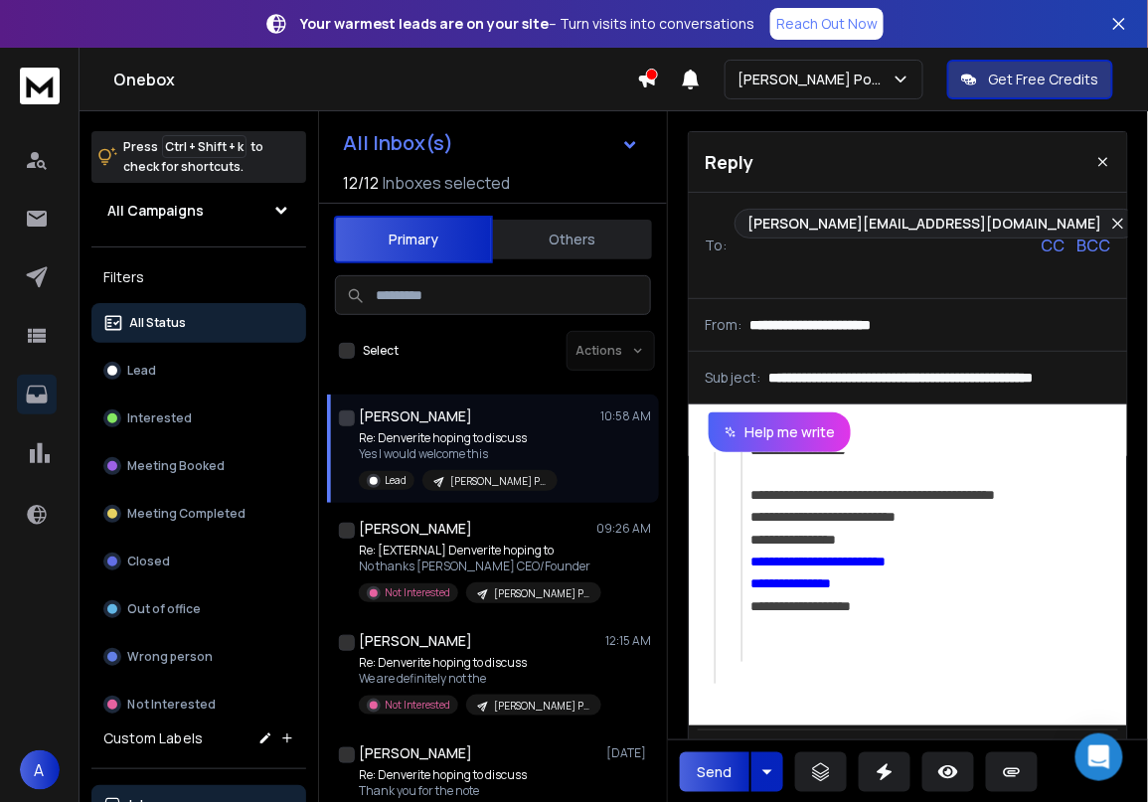
scroll to position [0, 12]
drag, startPoint x: 768, startPoint y: 378, endPoint x: 1147, endPoint y: 378, distance: 378.8
click at [1147, 378] on div "**********" at bounding box center [908, 512] width 480 height 802
drag, startPoint x: 747, startPoint y: 224, endPoint x: 984, endPoint y: 225, distance: 237.6
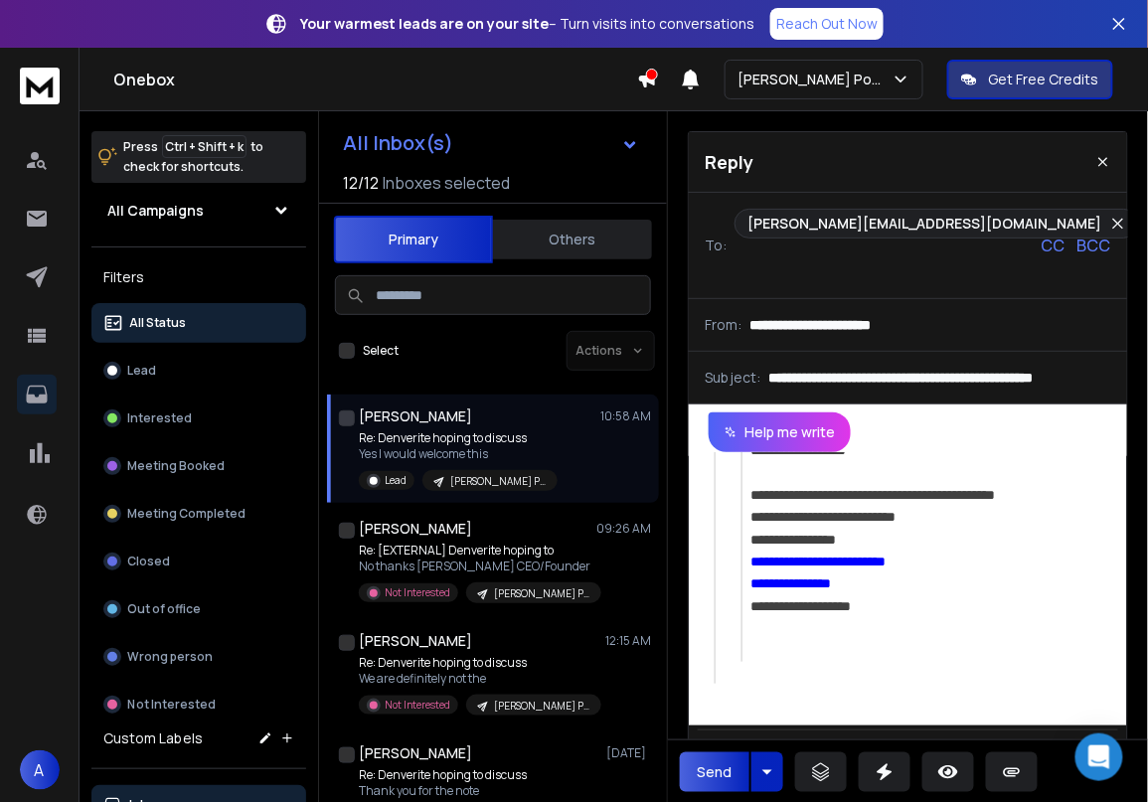
click at [984, 225] on div "chuck@allwestsurfaceprep.com" at bounding box center [937, 224] width 405 height 30
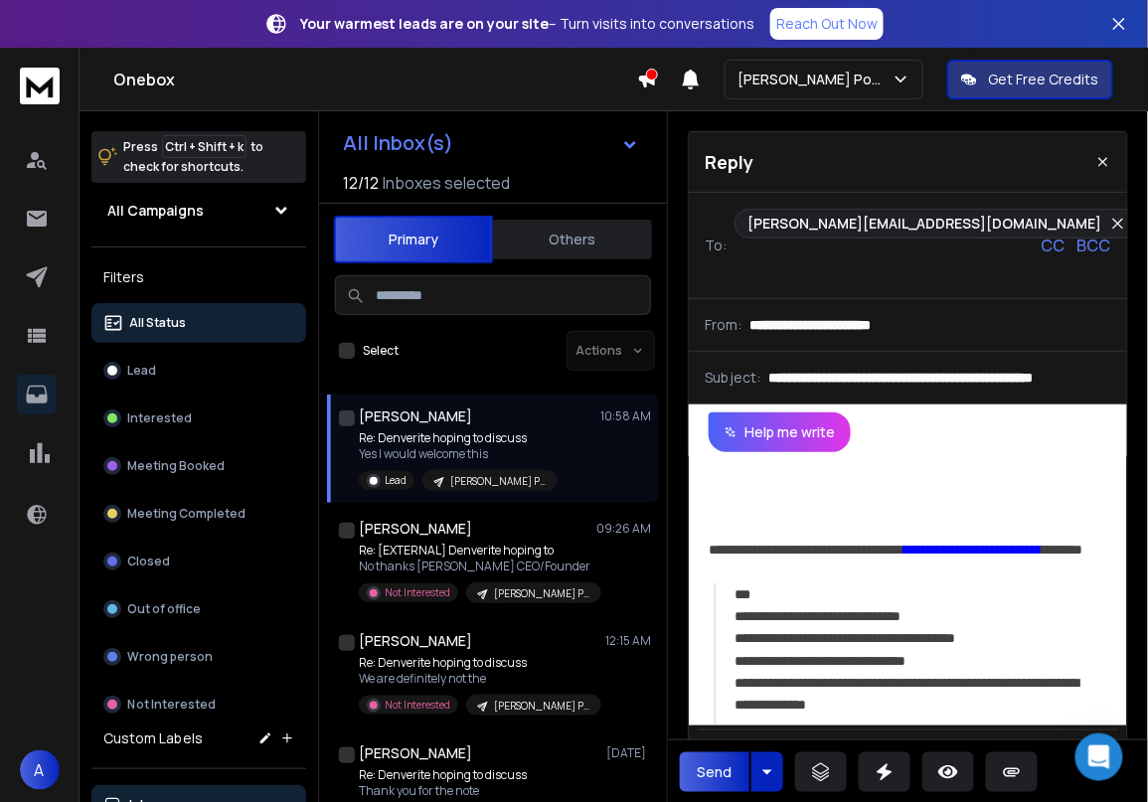
click at [1098, 160] on icon at bounding box center [1102, 161] width 9 height 9
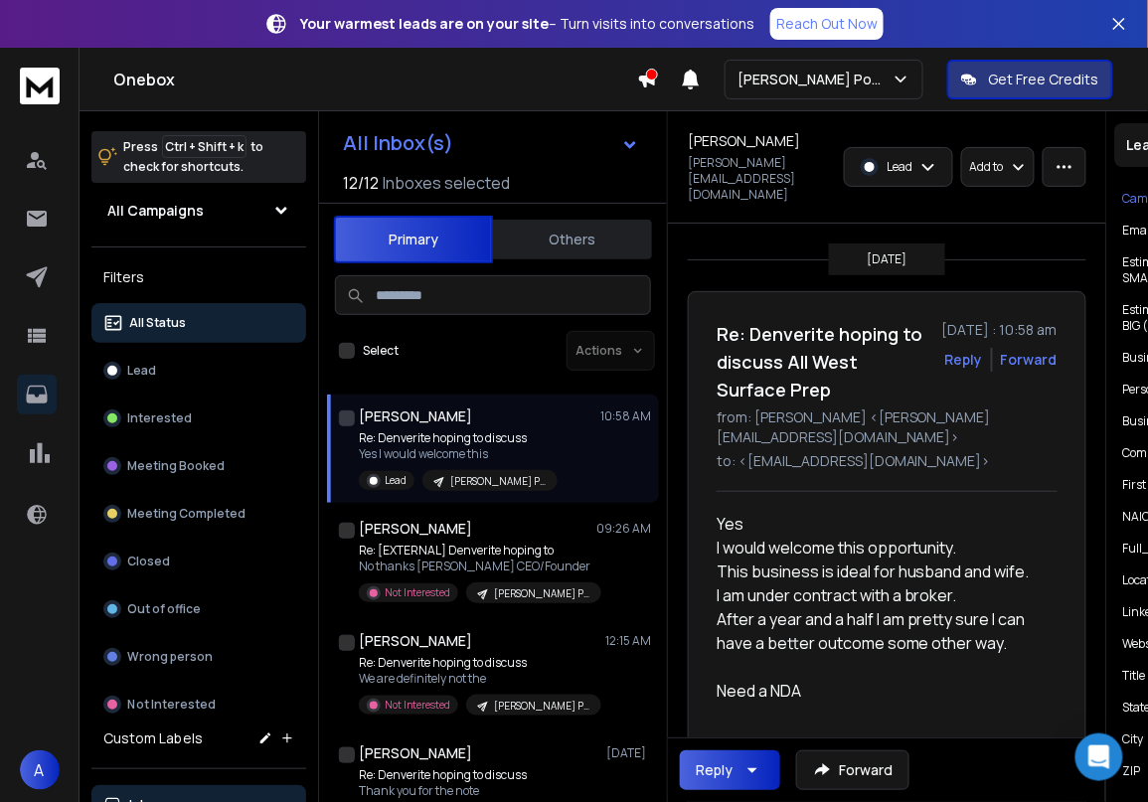
click at [913, 159] on p "Lead" at bounding box center [900, 167] width 26 height 16
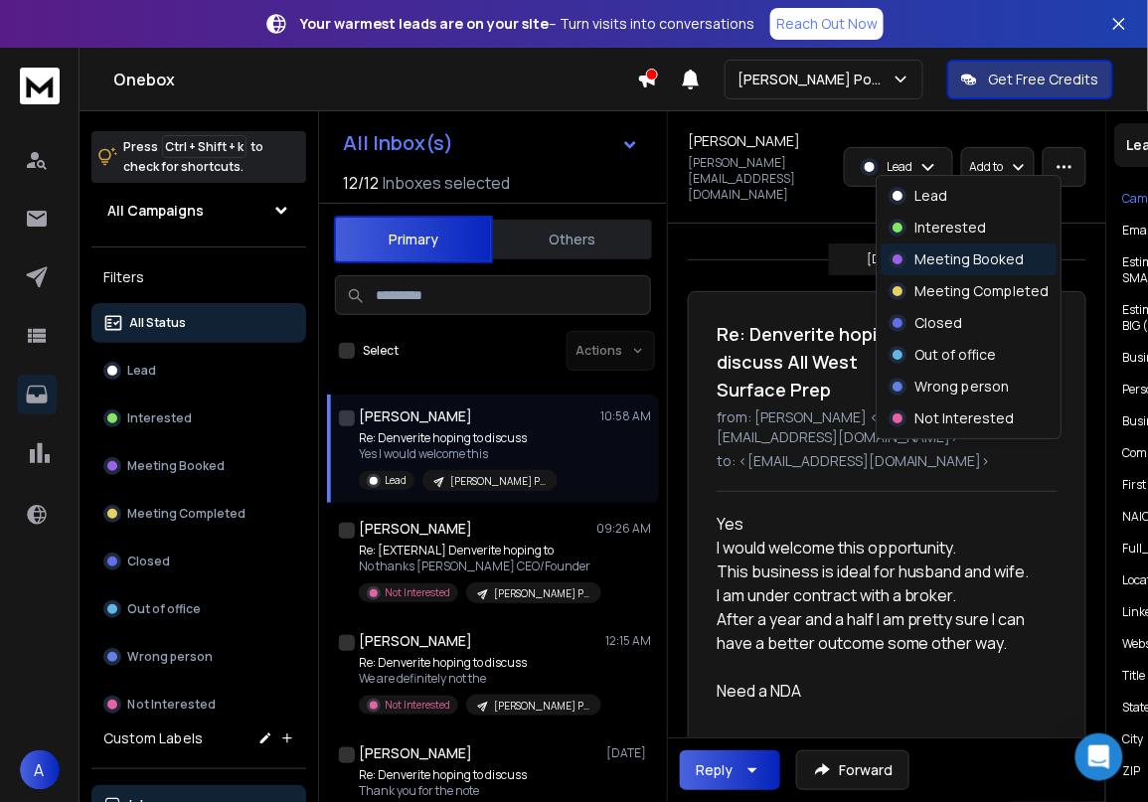
click at [941, 262] on p "Meeting Booked" at bounding box center [969, 260] width 109 height 20
